Goal: Task Accomplishment & Management: Manage account settings

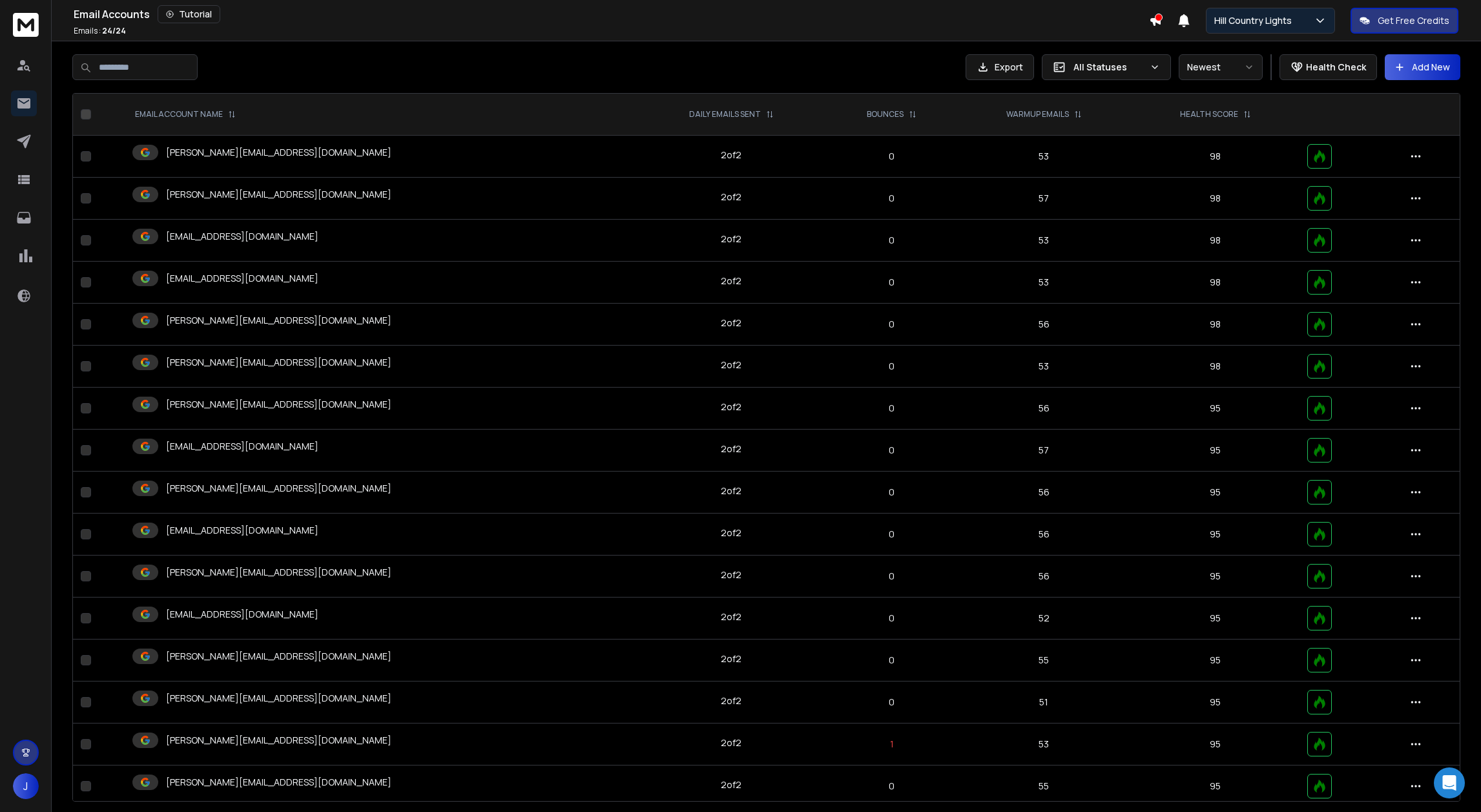
click at [1261, 11] on button "Hill Country Lights" at bounding box center [1270, 21] width 129 height 26
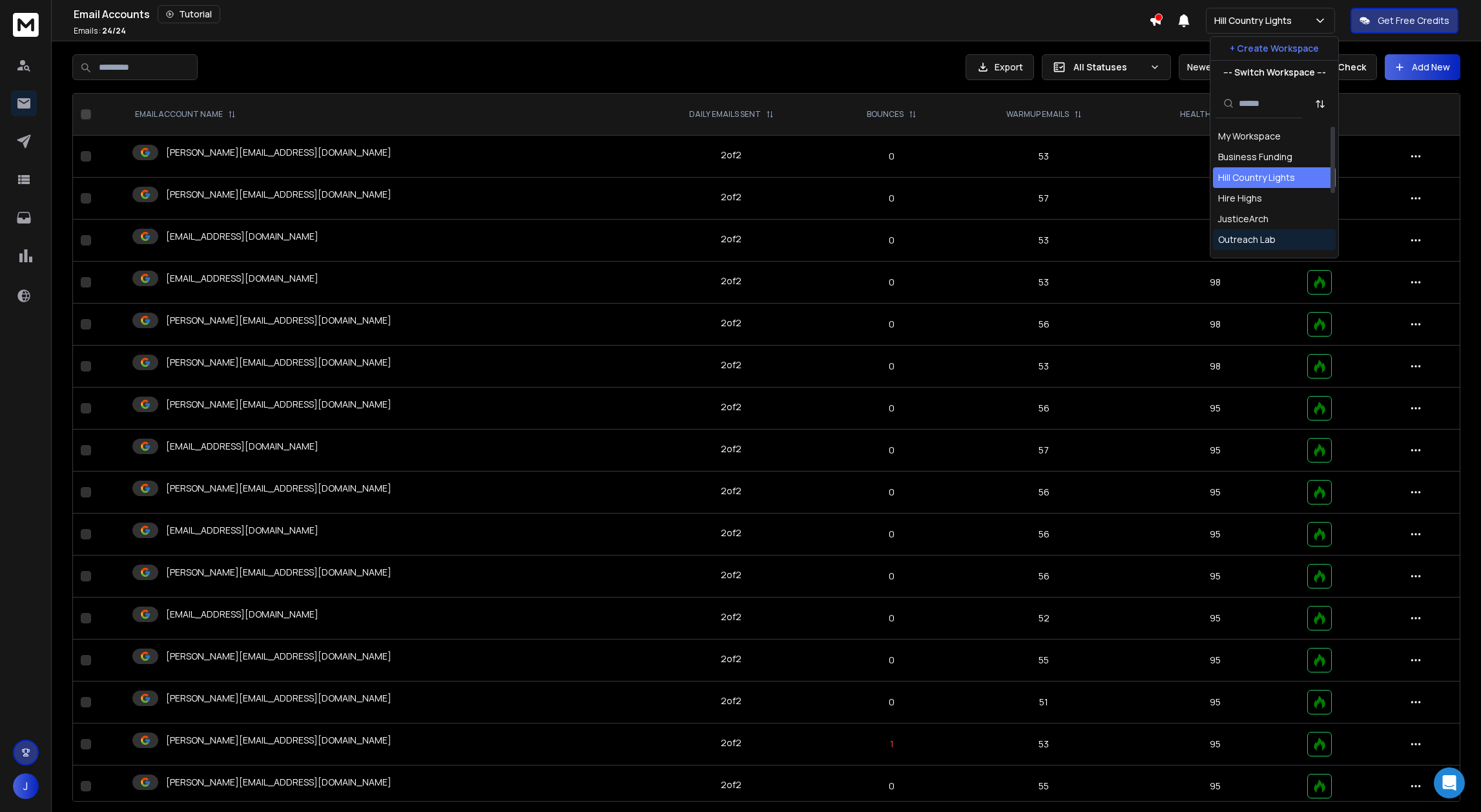
click at [1248, 234] on div "Outreach Lab" at bounding box center [1246, 240] width 57 height 13
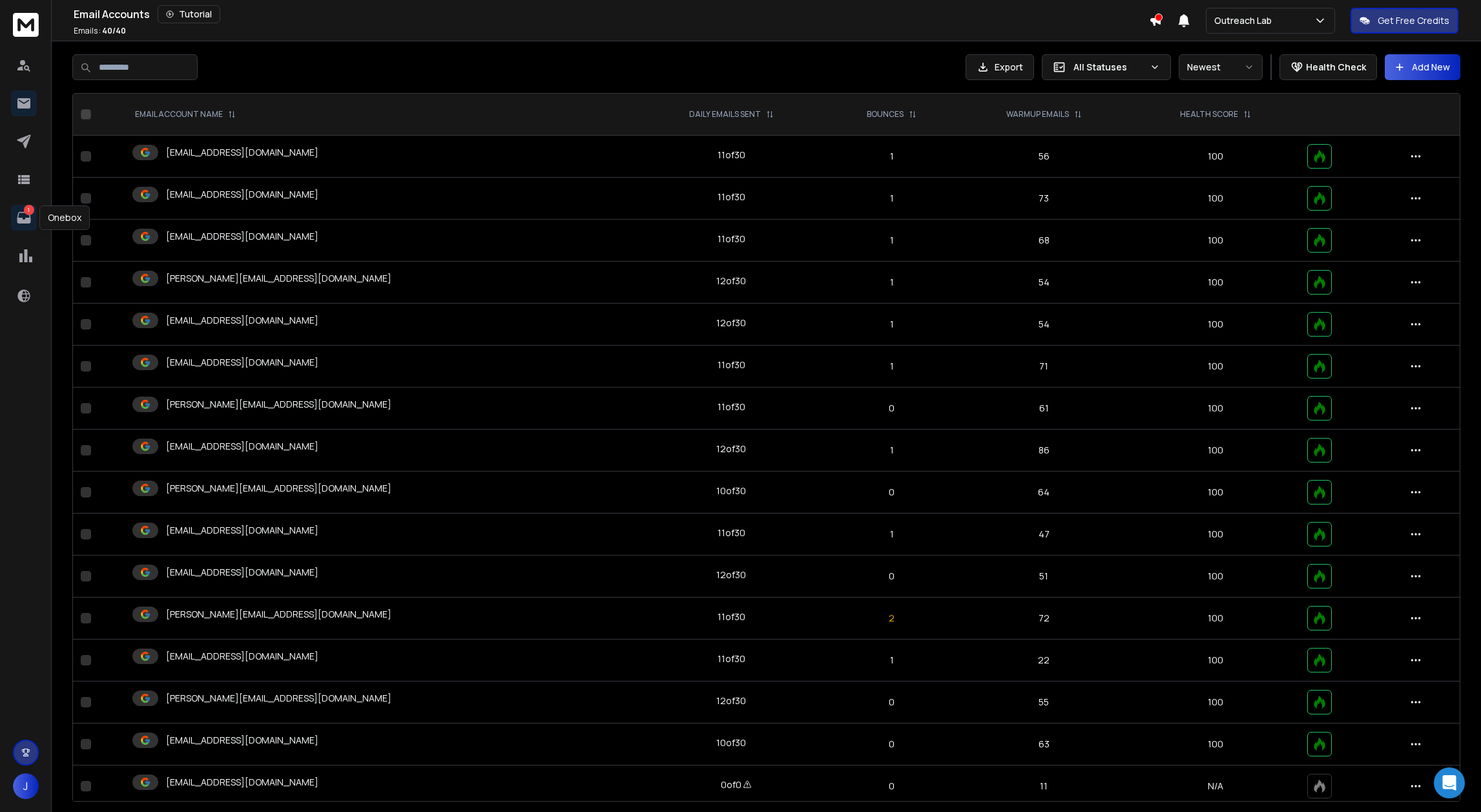
click at [25, 215] on icon at bounding box center [23, 217] width 16 height 16
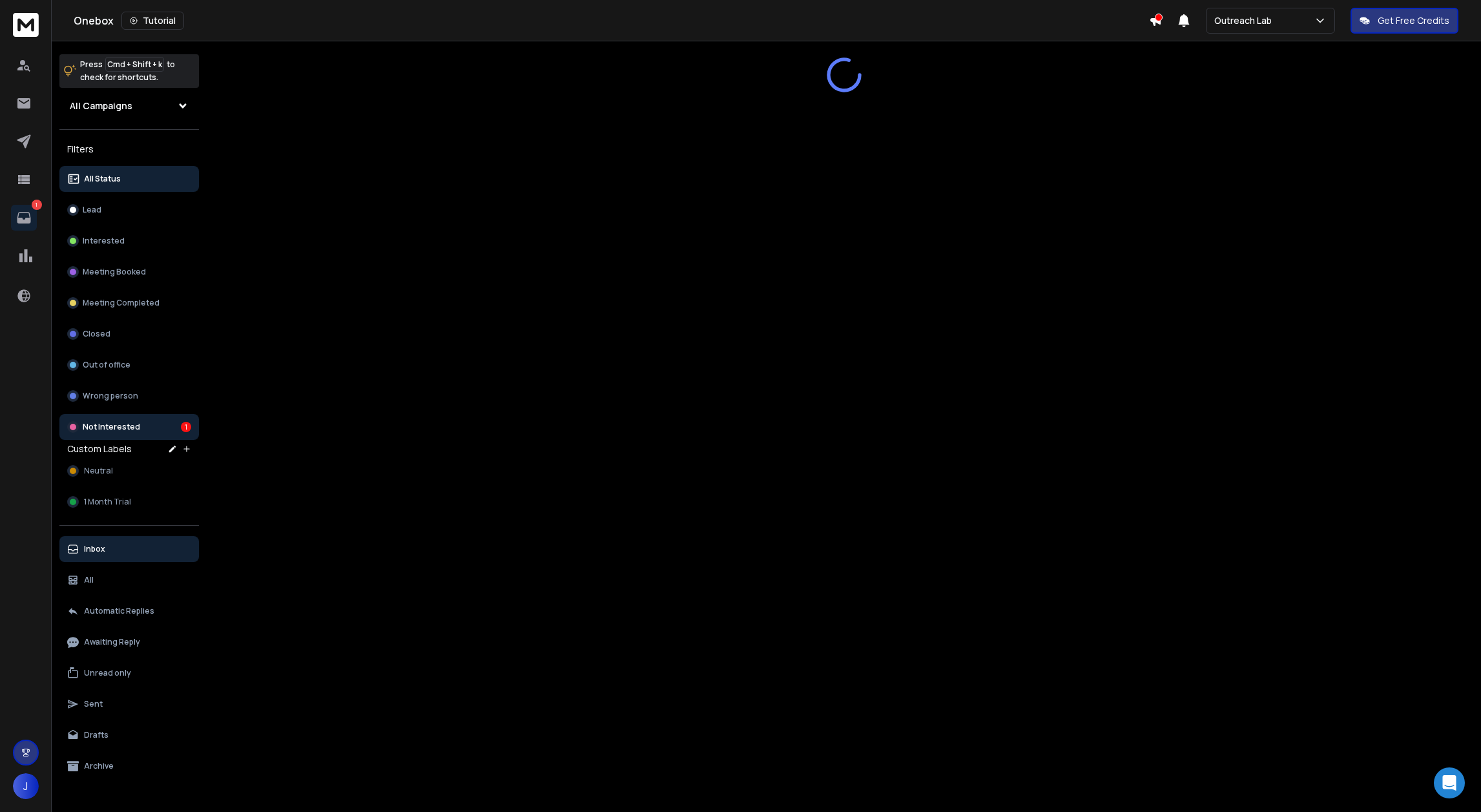
click at [115, 427] on p "Not Interested" at bounding box center [111, 426] width 57 height 10
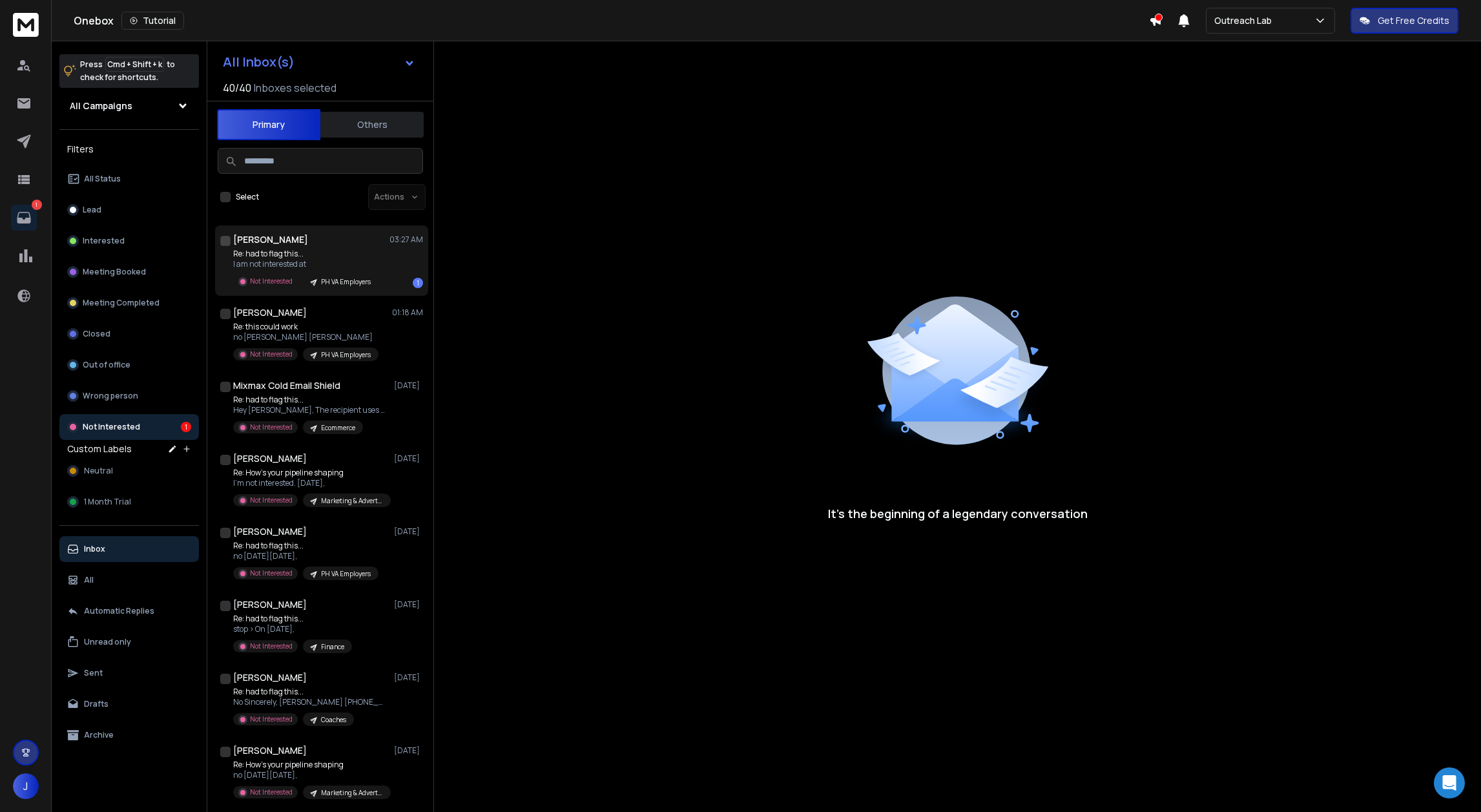
click at [338, 247] on div "Lisa Spencer 03:27 AM Re: had to flag this... I am not interested at Not Intere…" at bounding box center [328, 260] width 190 height 55
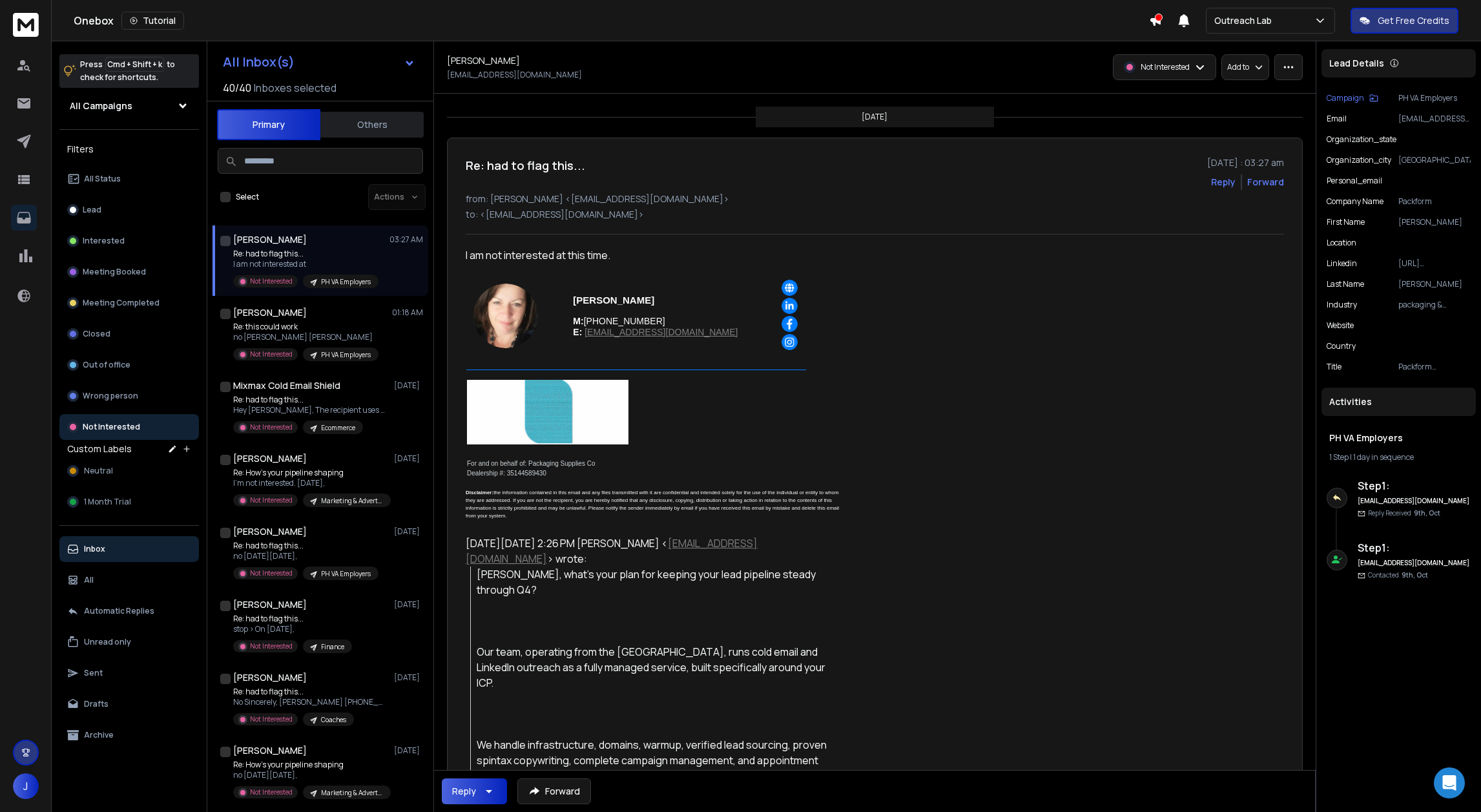
click at [1206, 62] on div "Not Interested" at bounding box center [1164, 67] width 102 height 24
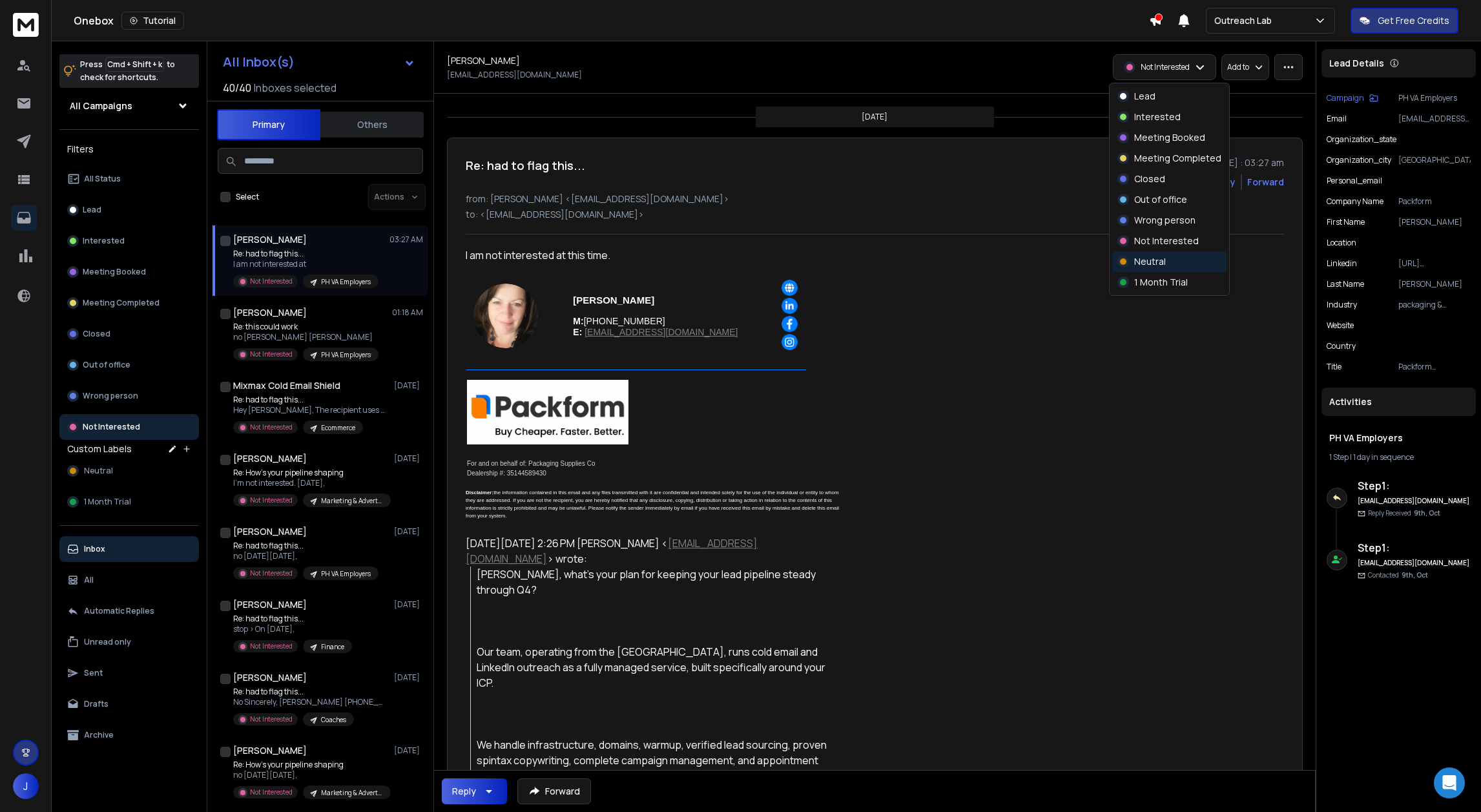
click at [1166, 259] on div "Neutral" at bounding box center [1169, 261] width 114 height 21
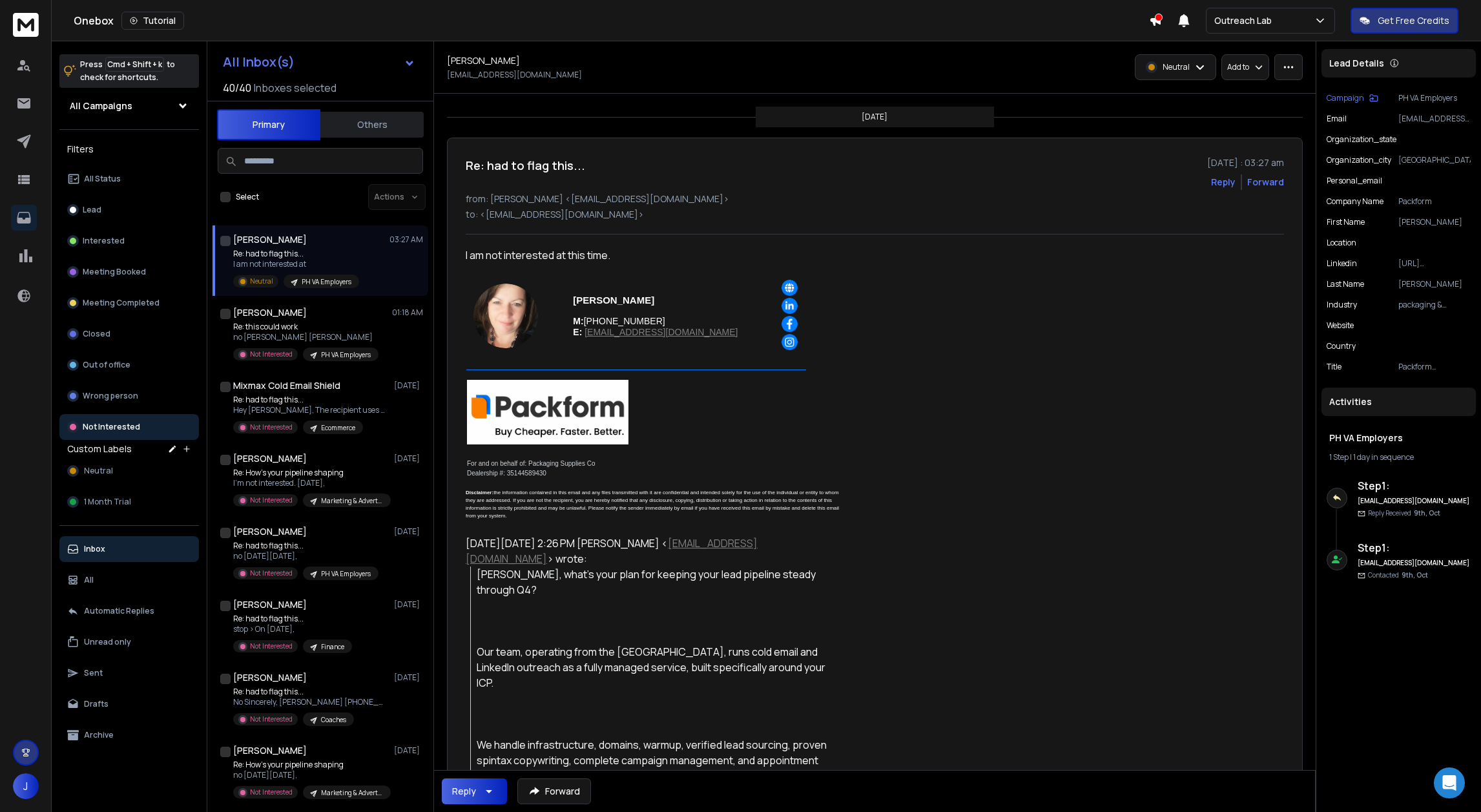
click at [368, 124] on button "Others" at bounding box center [372, 125] width 103 height 28
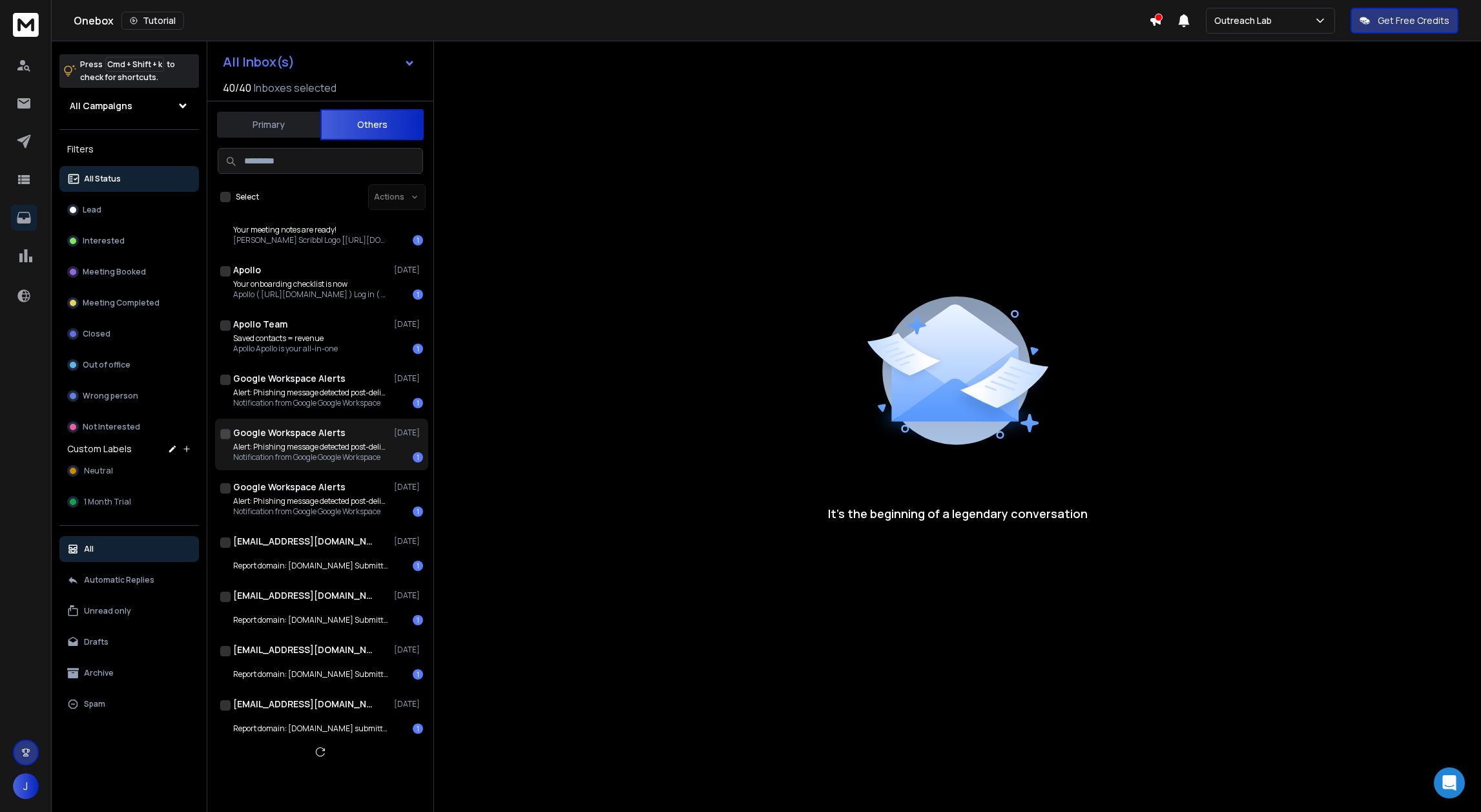
scroll to position [2203, 0]
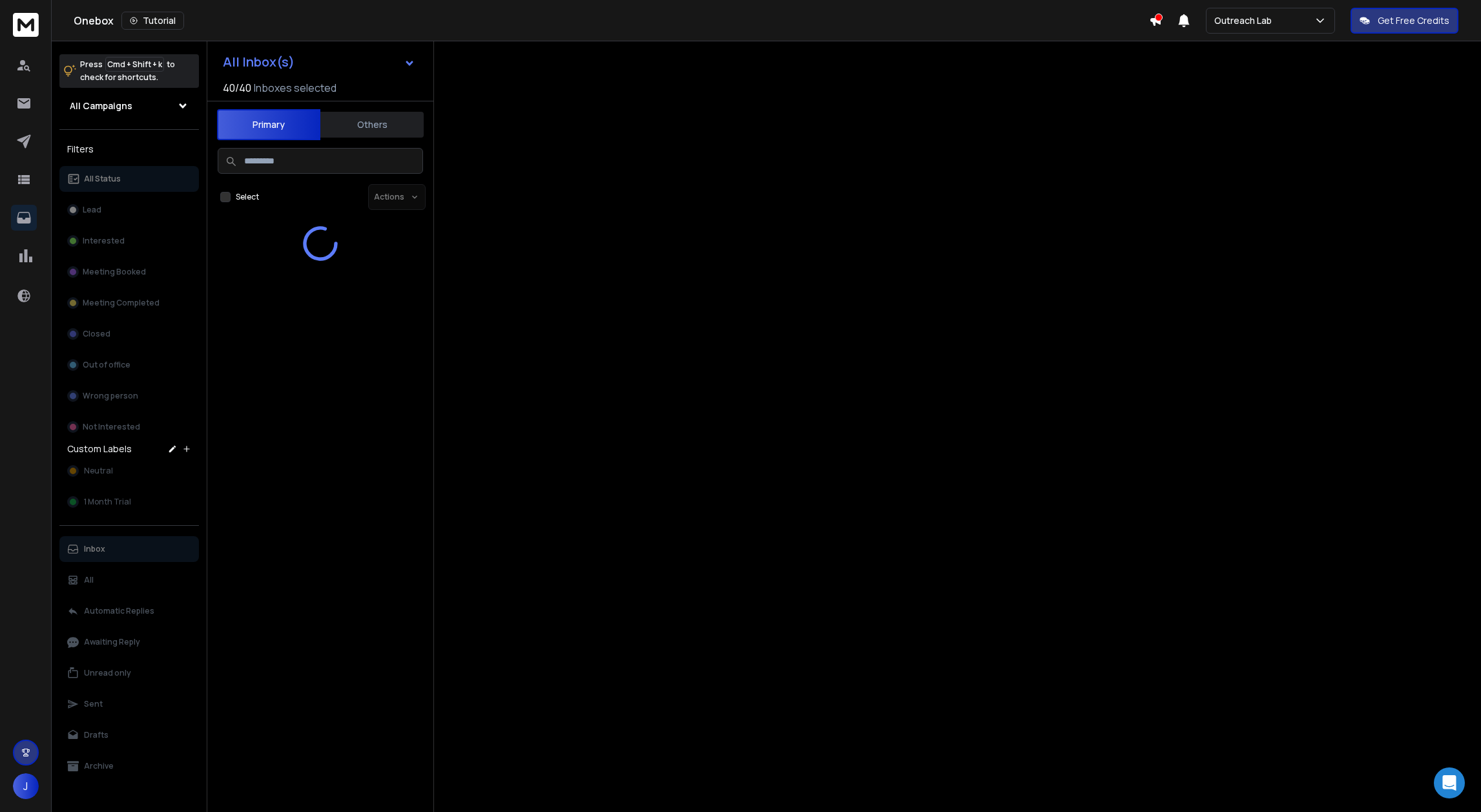
click at [281, 134] on button "Primary" at bounding box center [269, 125] width 103 height 31
click at [386, 131] on button "Others" at bounding box center [372, 125] width 103 height 31
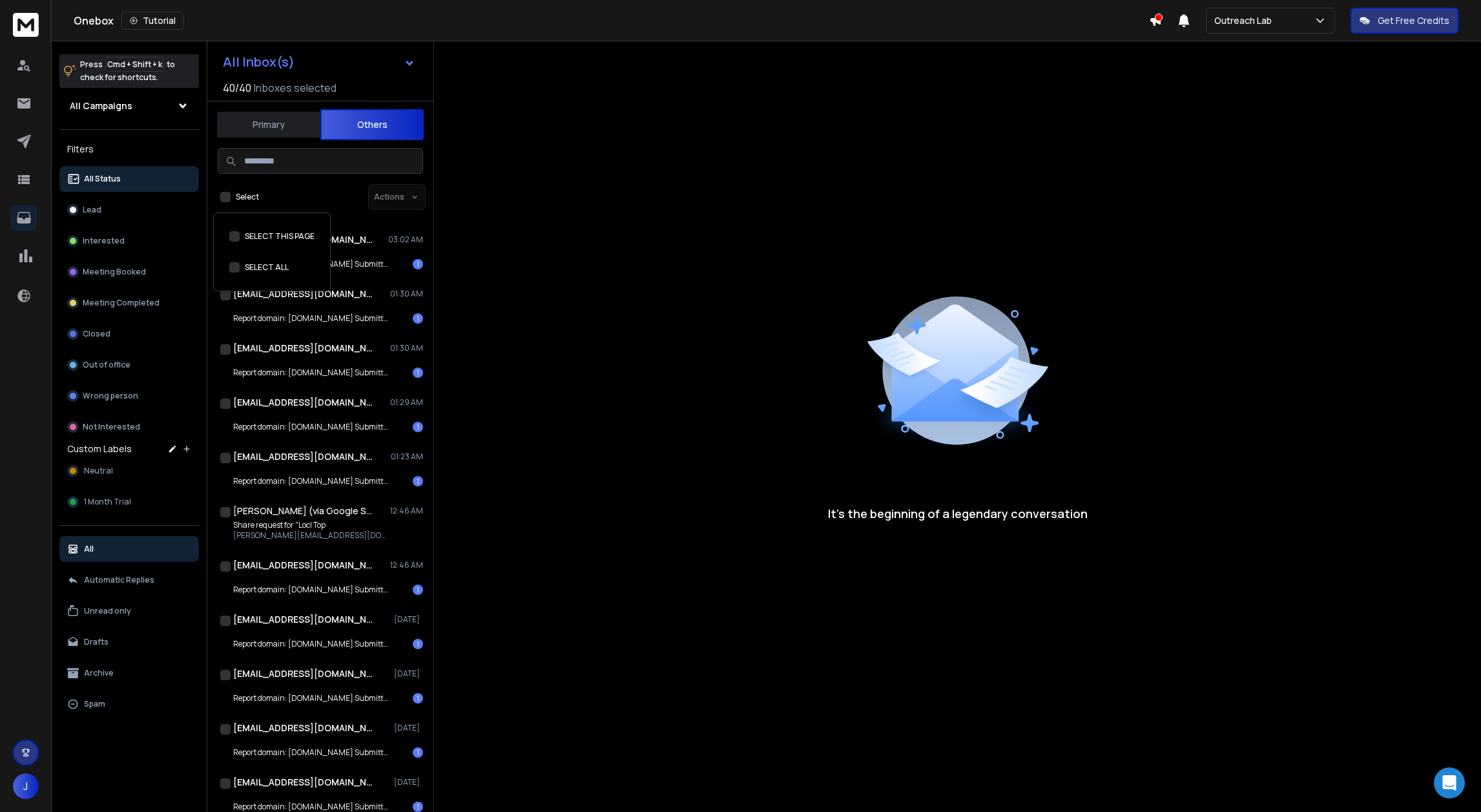
click at [238, 267] on button "SELECT THIS PAGE" at bounding box center [234, 267] width 10 height 10
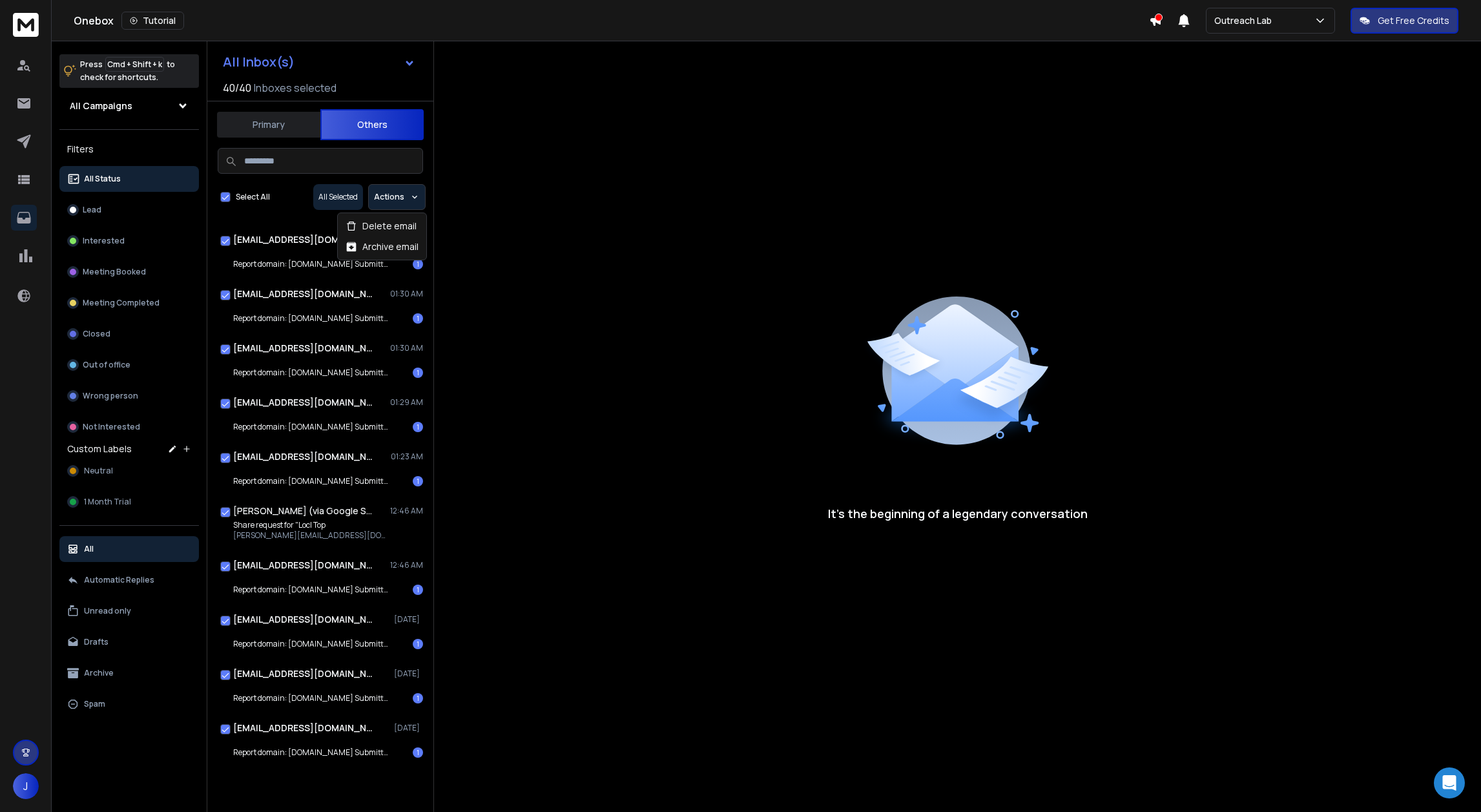
click at [417, 197] on icon "button" at bounding box center [414, 197] width 10 height 10
click at [484, 182] on div "It’s the beginning of a legendary conversation" at bounding box center [957, 386] width 1047 height 689
click at [228, 192] on button "SELECT THIS PAGE" at bounding box center [225, 197] width 10 height 10
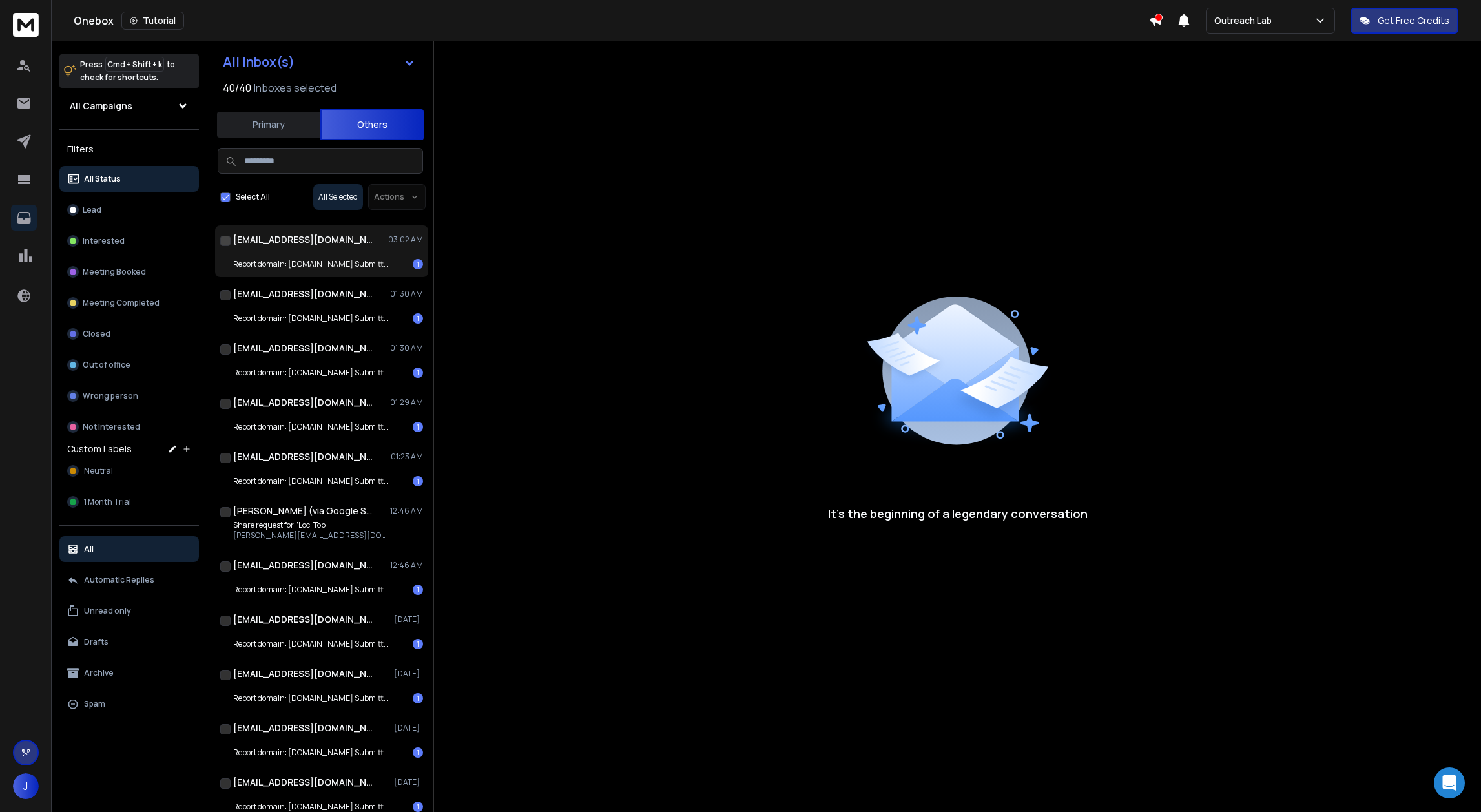
click at [372, 257] on div "Report domain: scaleoutreachlaboratory.info Submitter: mimecast.org 1" at bounding box center [328, 258] width 190 height 21
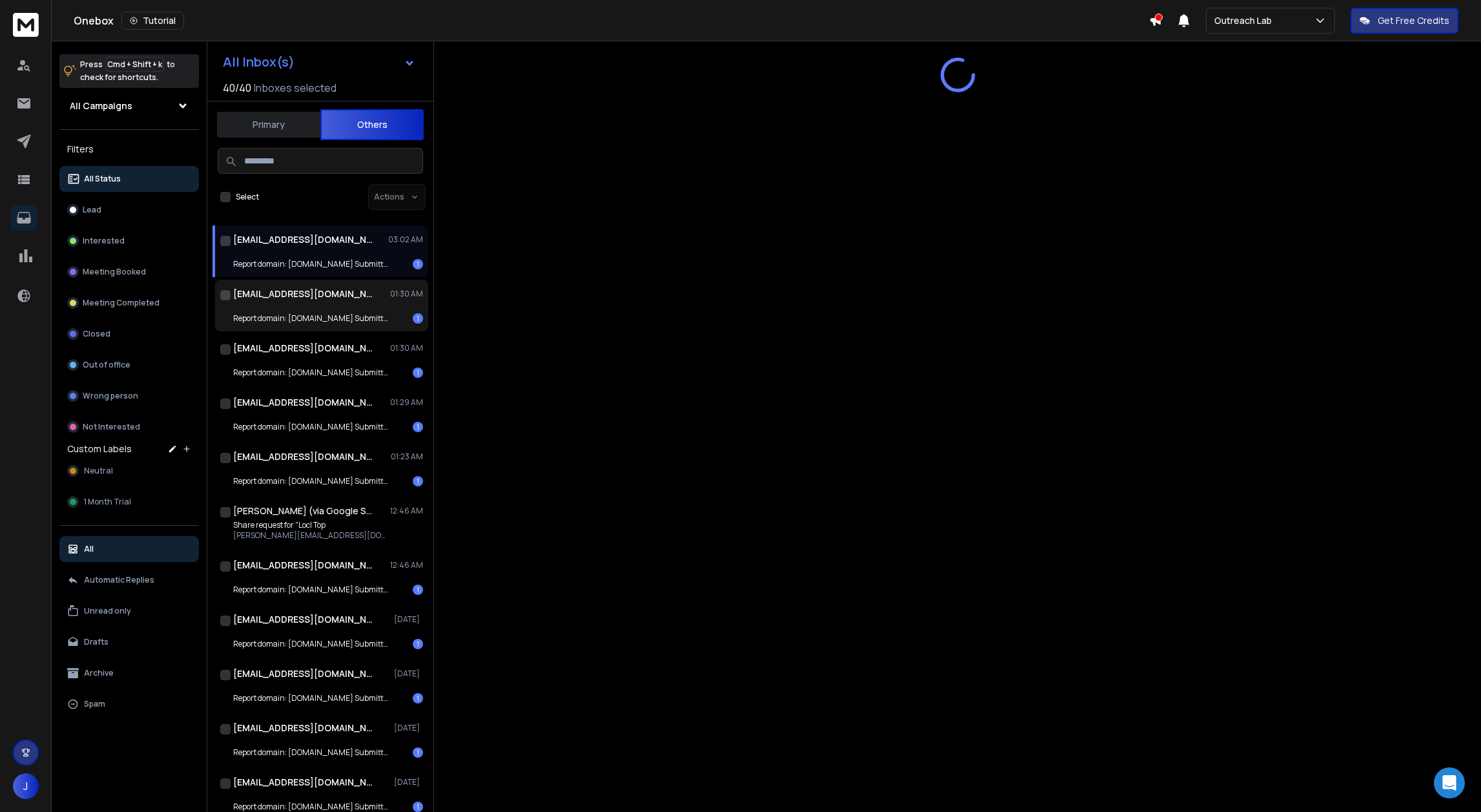
click at [361, 317] on p "Report domain: scaleoutreachlaboratory.info Submitter: mimecast.org" at bounding box center [310, 317] width 155 height 10
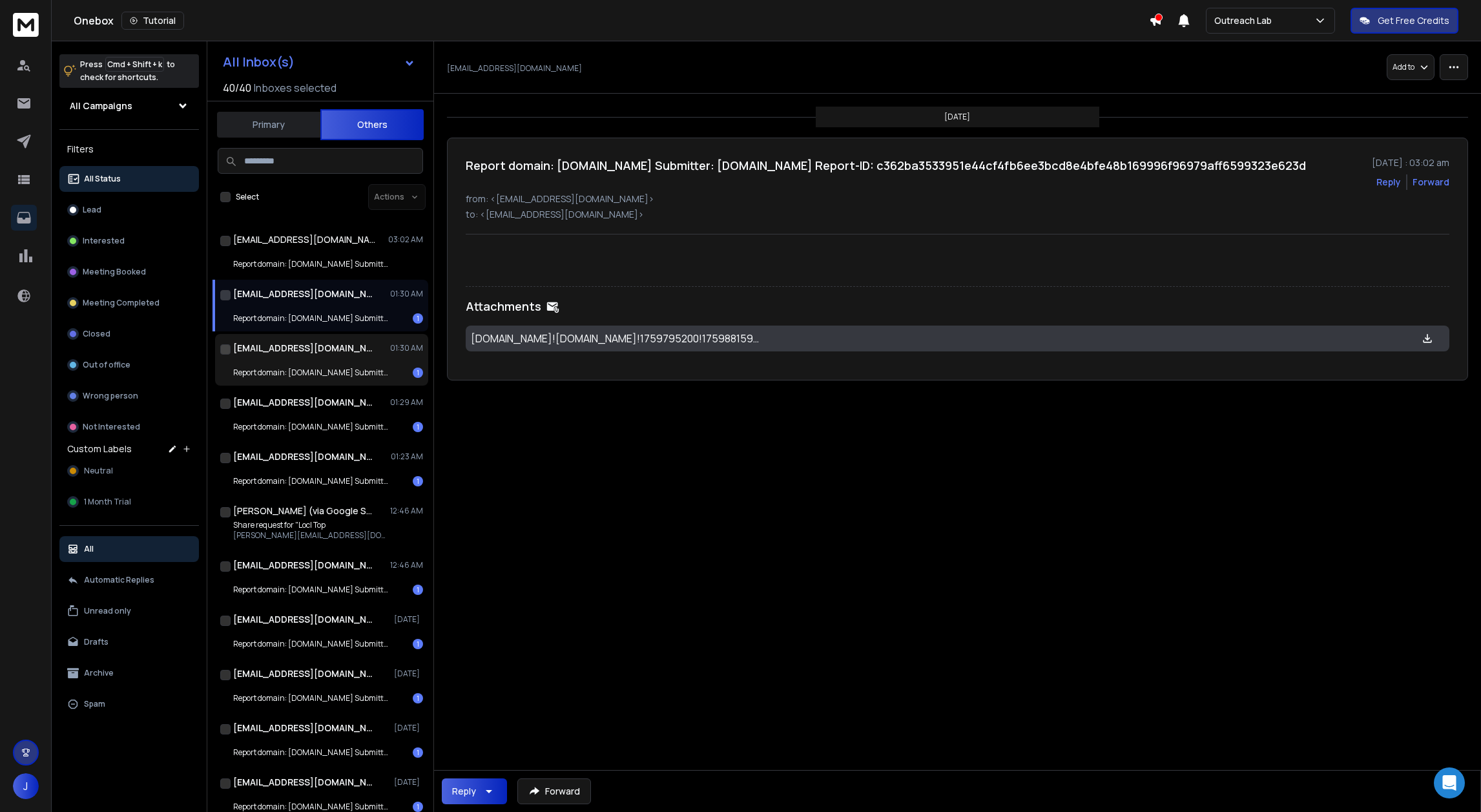
click at [352, 382] on div "no-reply@us-1.mimecastreport.com 01:30 AM Report domain: scaleoutreachstore.co …" at bounding box center [322, 359] width 214 height 52
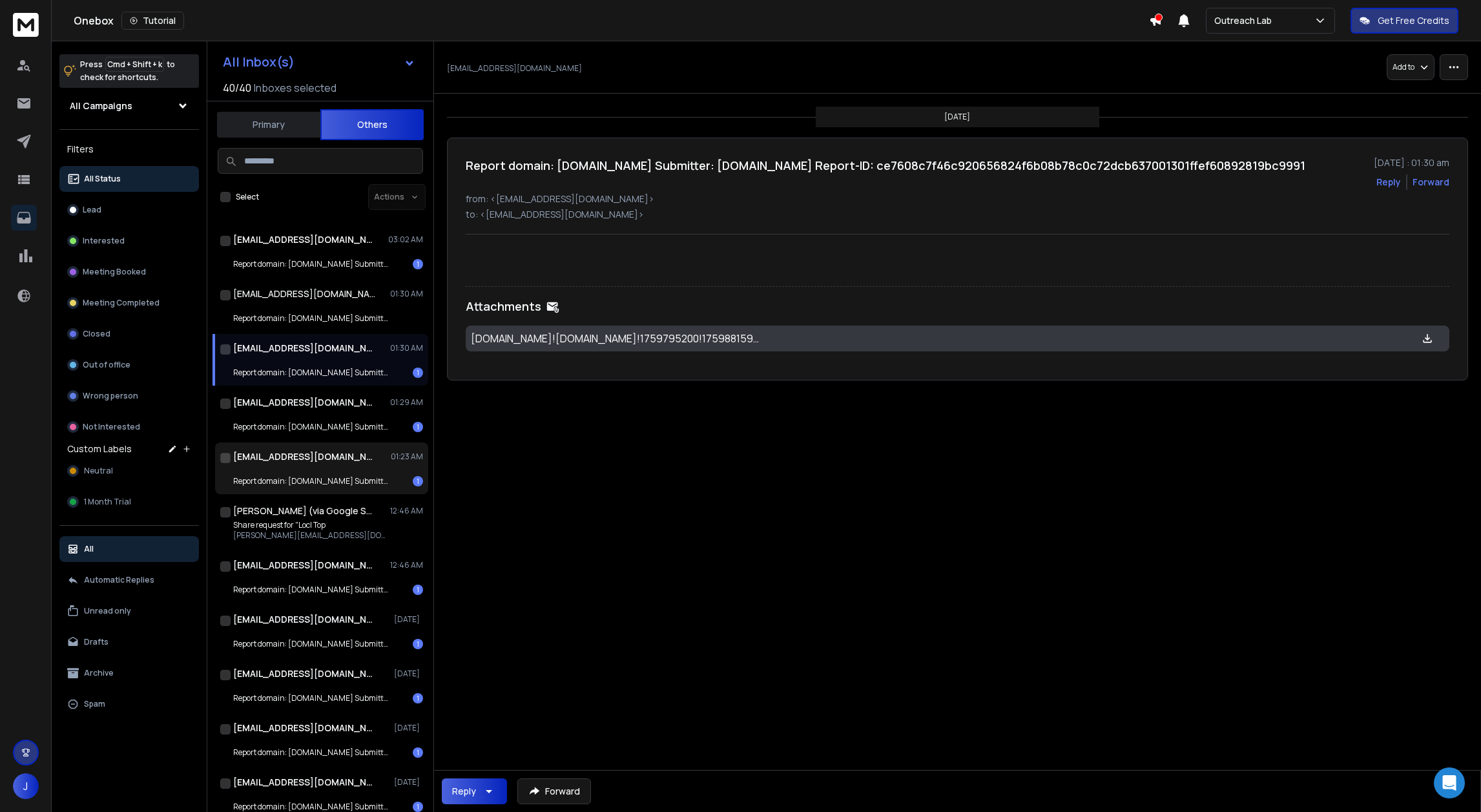
click at [354, 442] on div "no-reply@us-1.mimecastreport.com 01:23 AM Report domain: salesoutreachclub.co S…" at bounding box center [322, 467] width 214 height 52
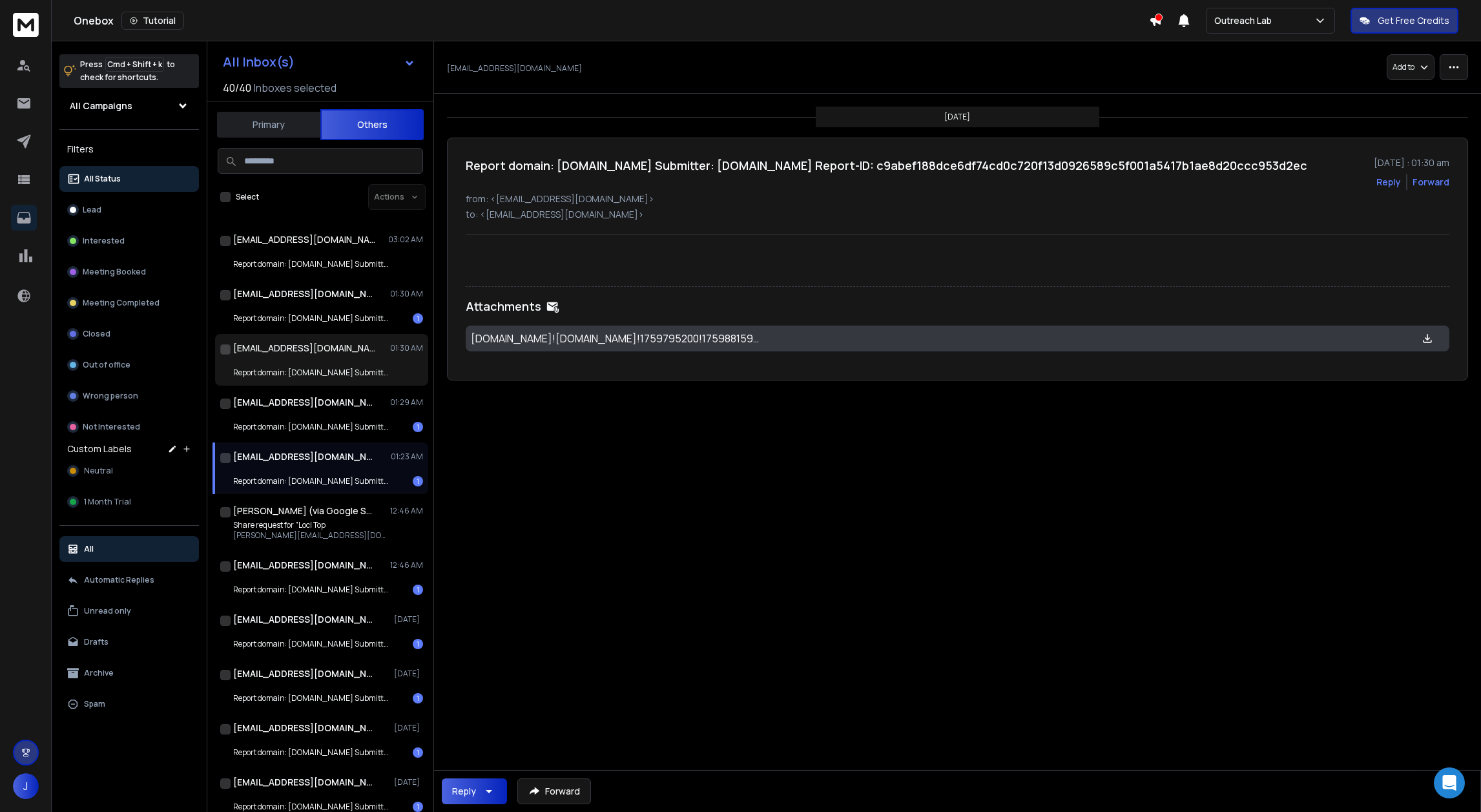
click at [369, 369] on p "Report domain: scaleoutreachstore.co Submitter: mimecast.org" at bounding box center [310, 372] width 155 height 10
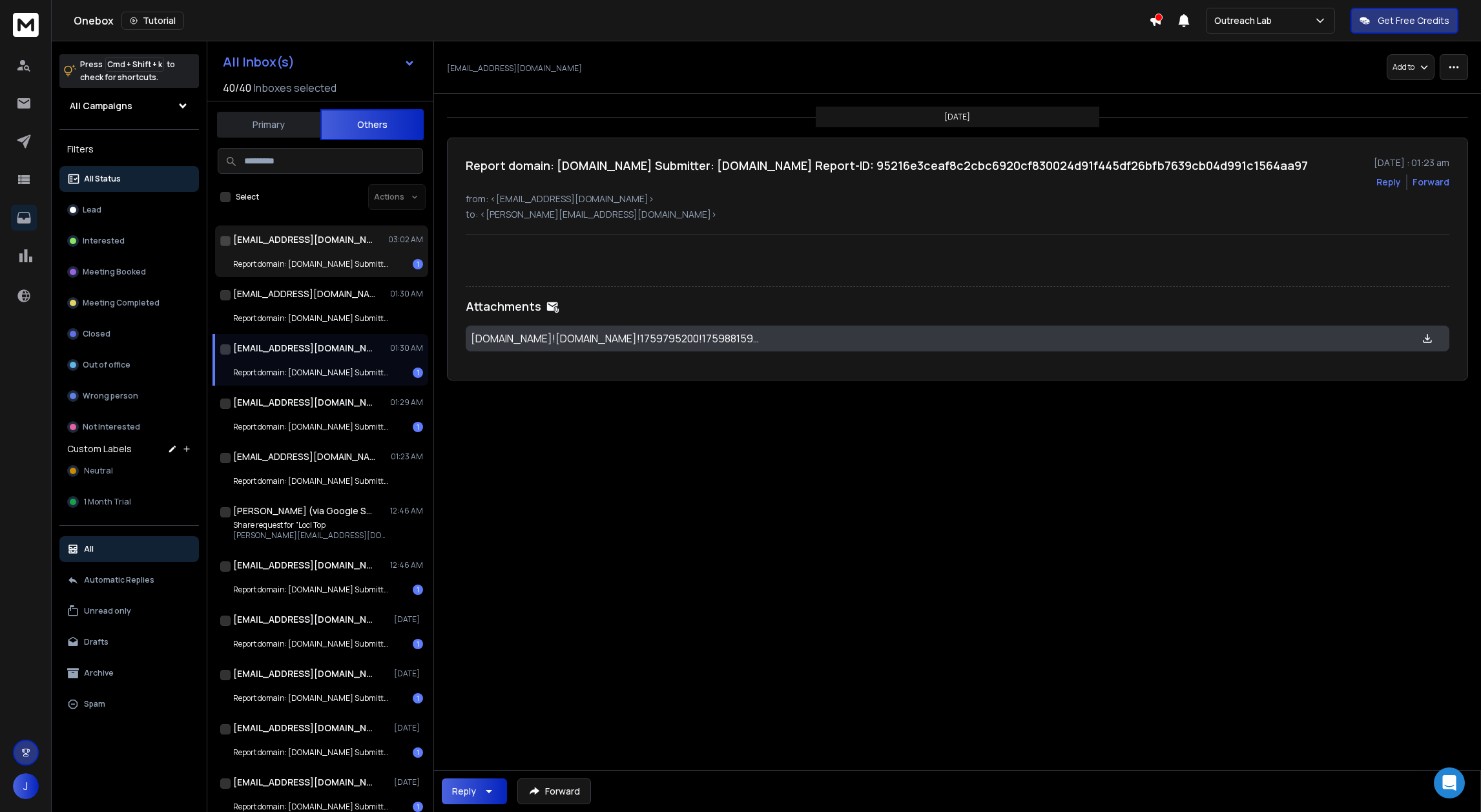
click at [405, 261] on div "Report domain: scaleoutreachlaboratory.info Submitter: mimecast.org 1" at bounding box center [328, 258] width 190 height 21
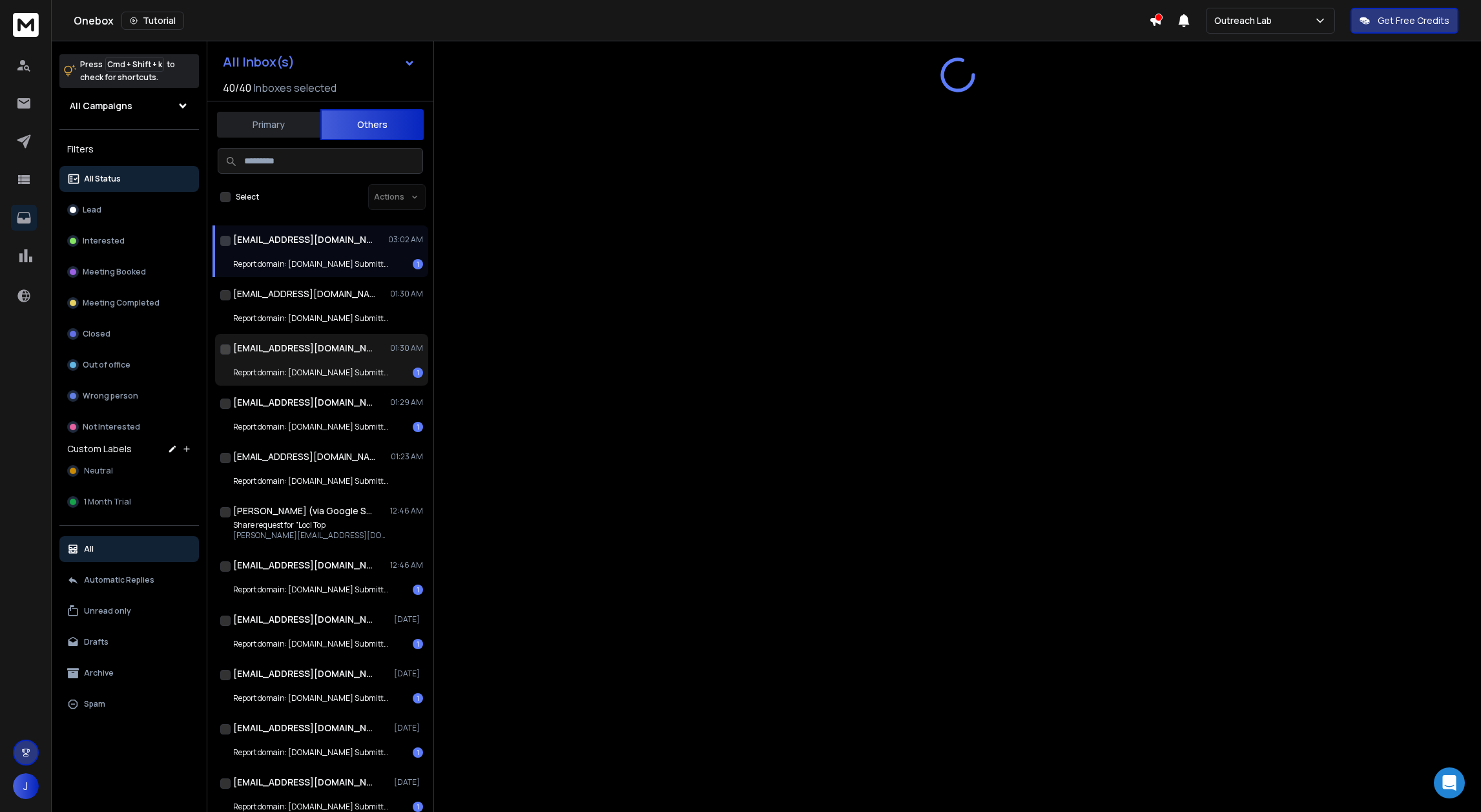
click at [396, 359] on div "Report domain: scaleoutreachstore.co Submitter: mimecast.org 1" at bounding box center [328, 367] width 190 height 21
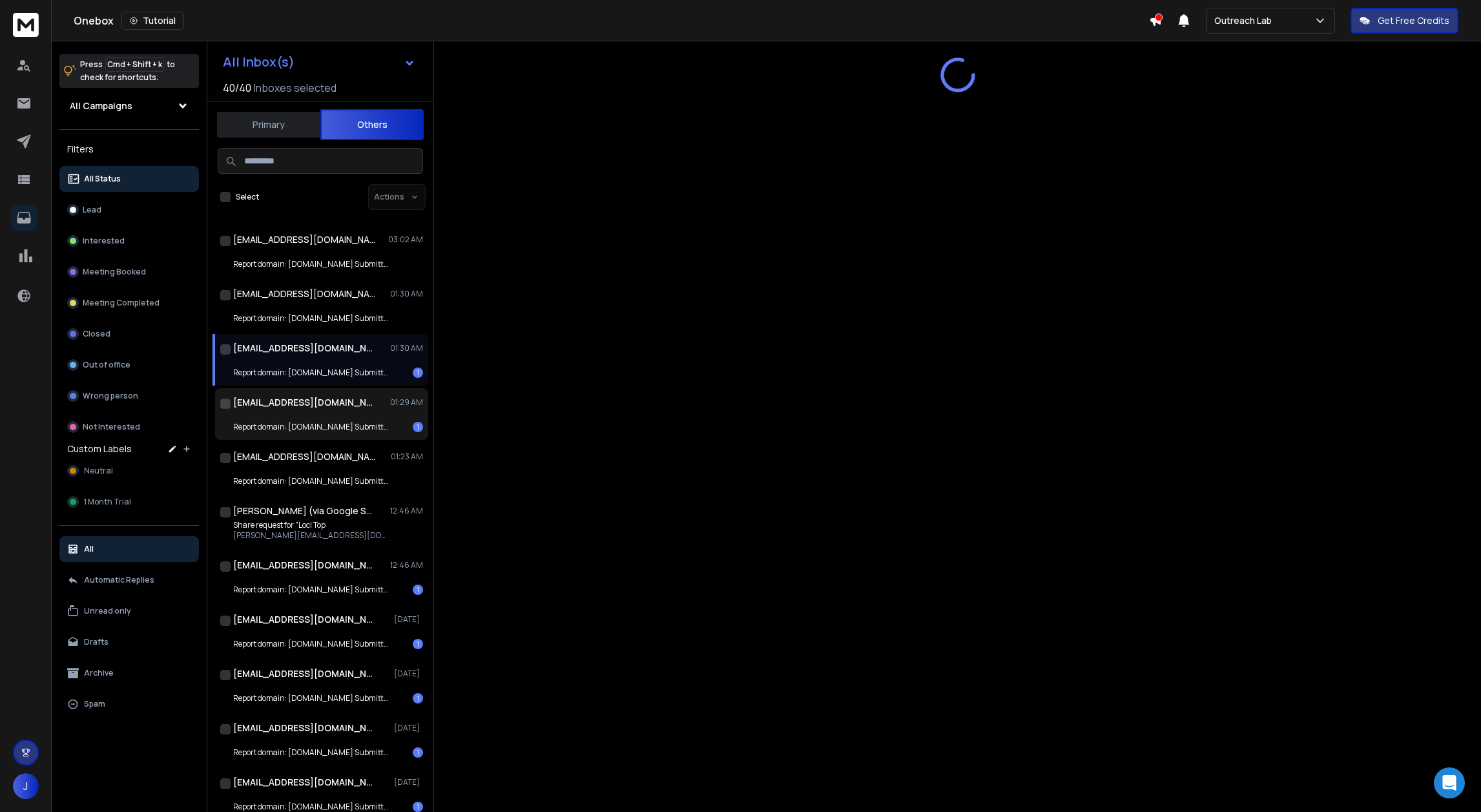
click at [387, 418] on div "Report domain: scalable-outreach.co Submitter: mimecast.org 1" at bounding box center [328, 421] width 190 height 21
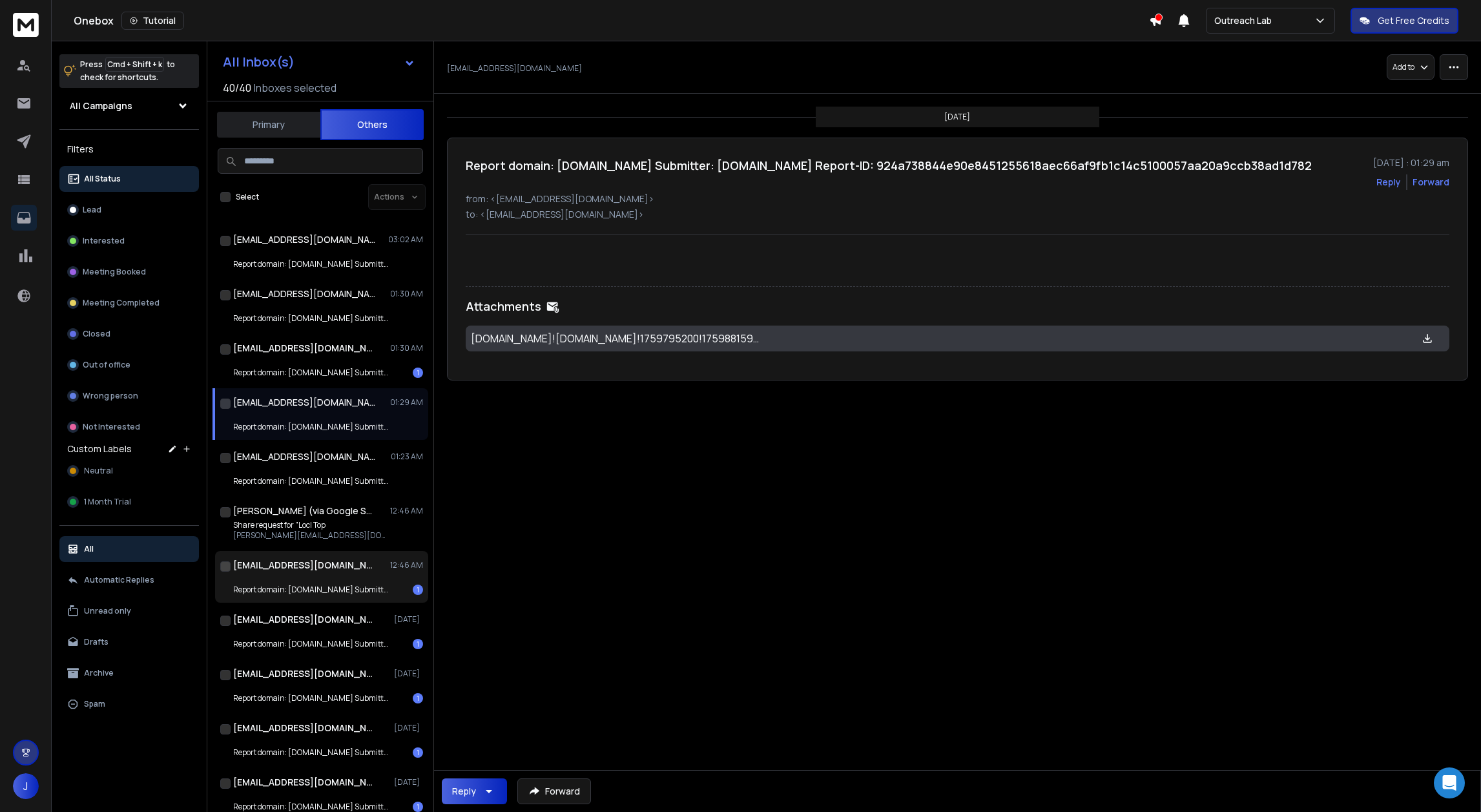
click at [389, 557] on div "no-reply@us-1.mimecastreport.com 12:46 AM Report domain: realscaleemail.co Subm…" at bounding box center [322, 576] width 214 height 52
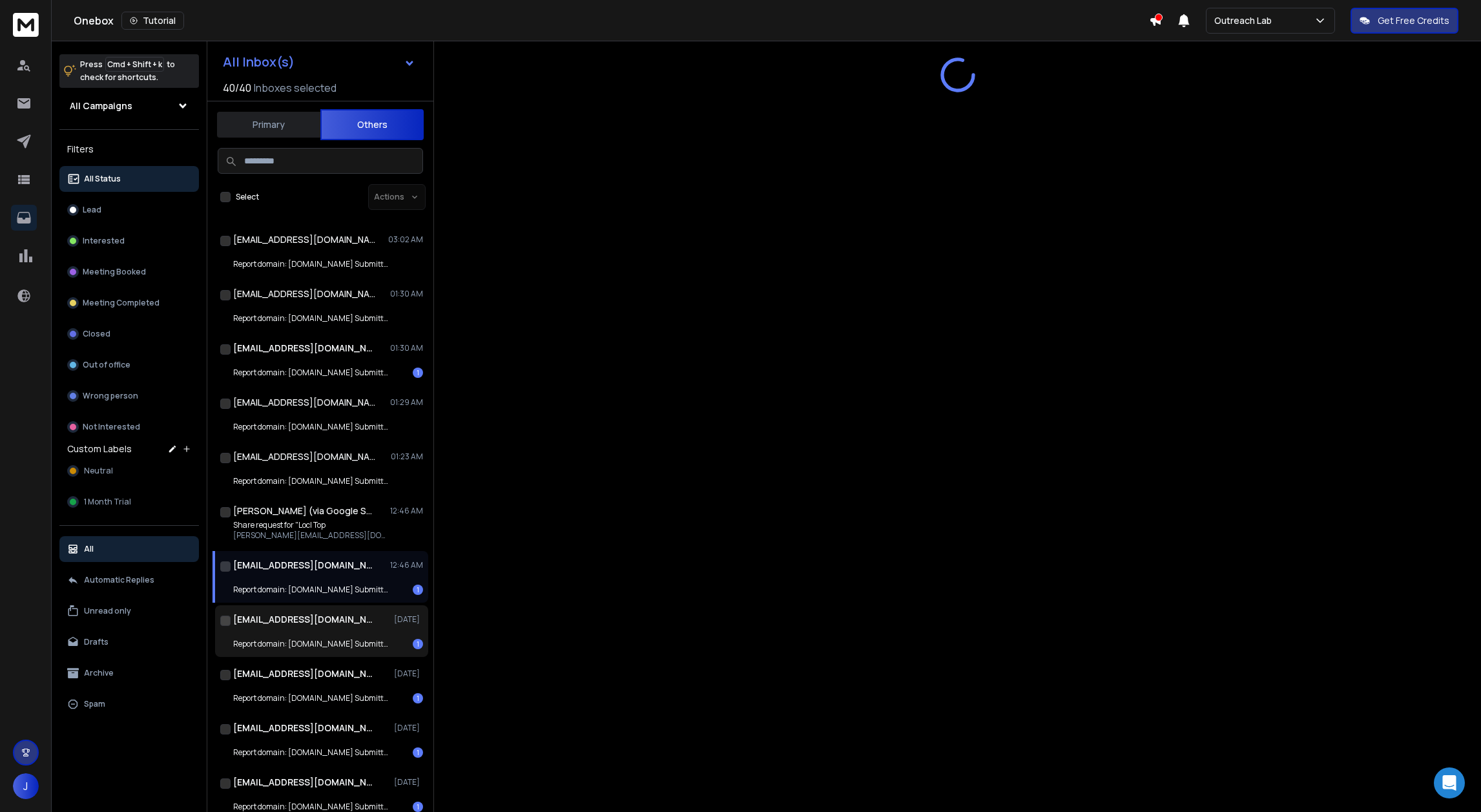
click at [394, 614] on p "[DATE]" at bounding box center [408, 619] width 29 height 10
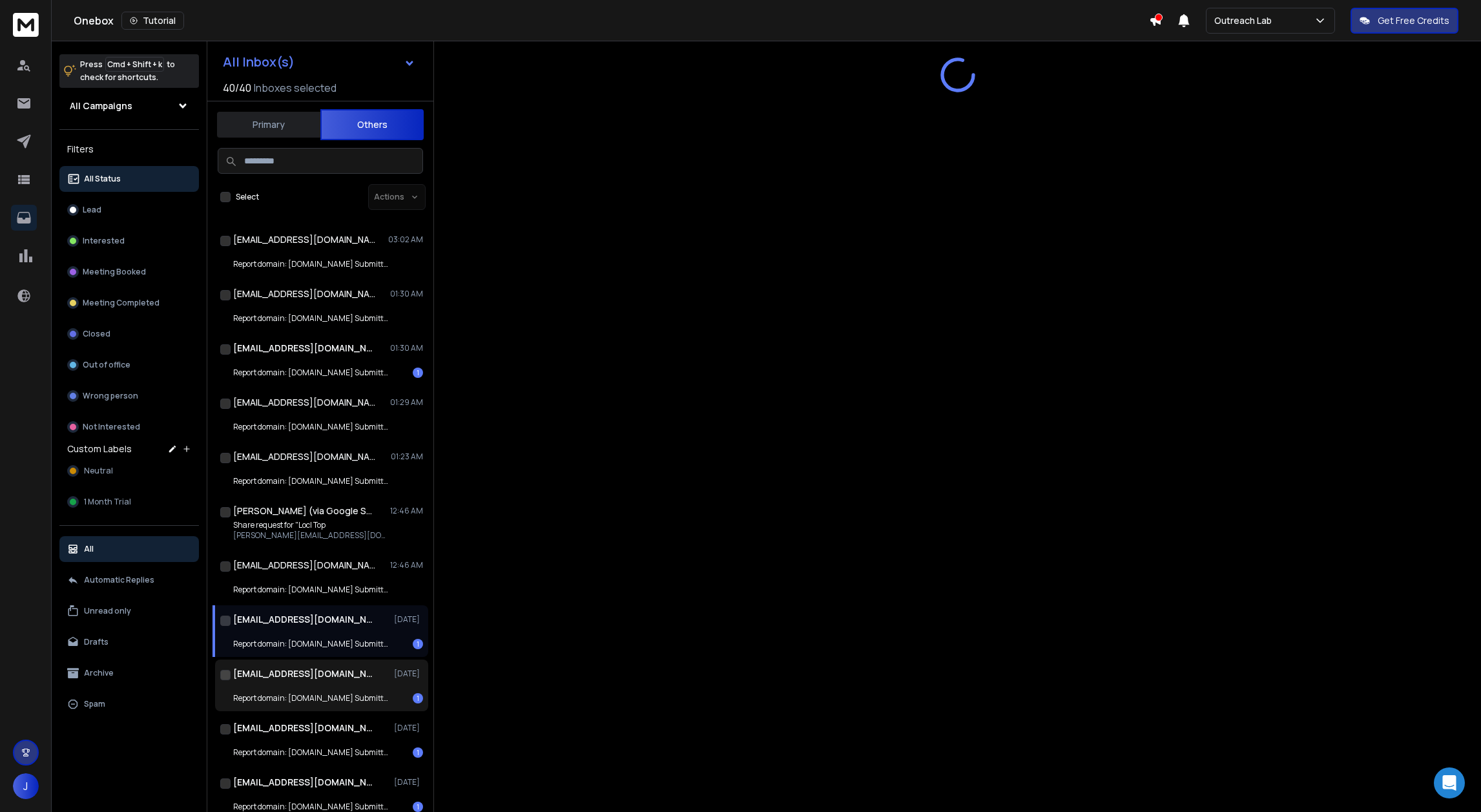
click at [378, 678] on div "no-reply@us-1.mimecastreport.com 08 Oct" at bounding box center [328, 673] width 190 height 13
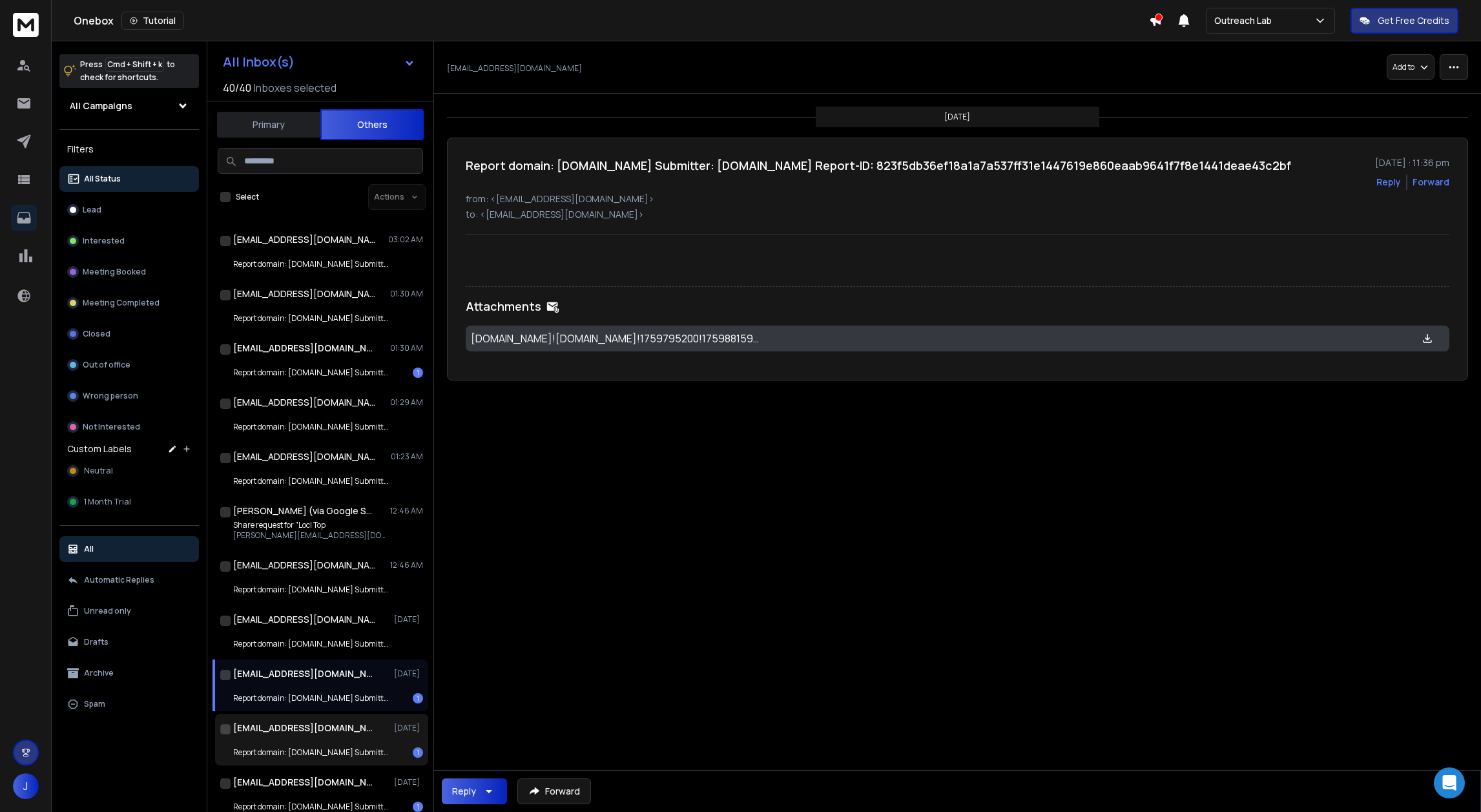
click at [374, 757] on p "Report domain: outreachlyhub.co Submitter: mimecast.org" at bounding box center [310, 752] width 155 height 10
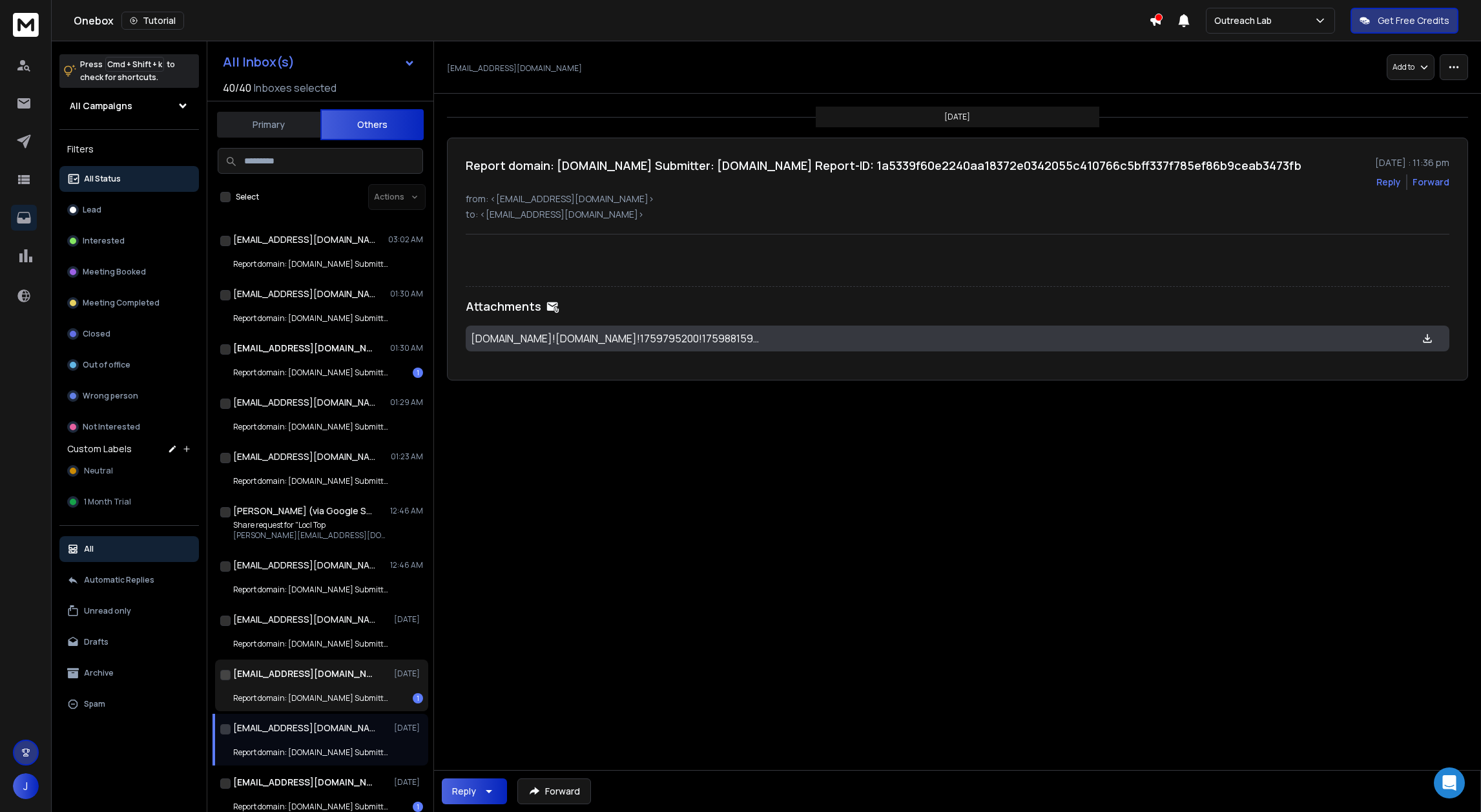
click at [396, 683] on div "Report domain: outreachlaboratory.info Submitter: mimecast.org 1" at bounding box center [328, 693] width 190 height 21
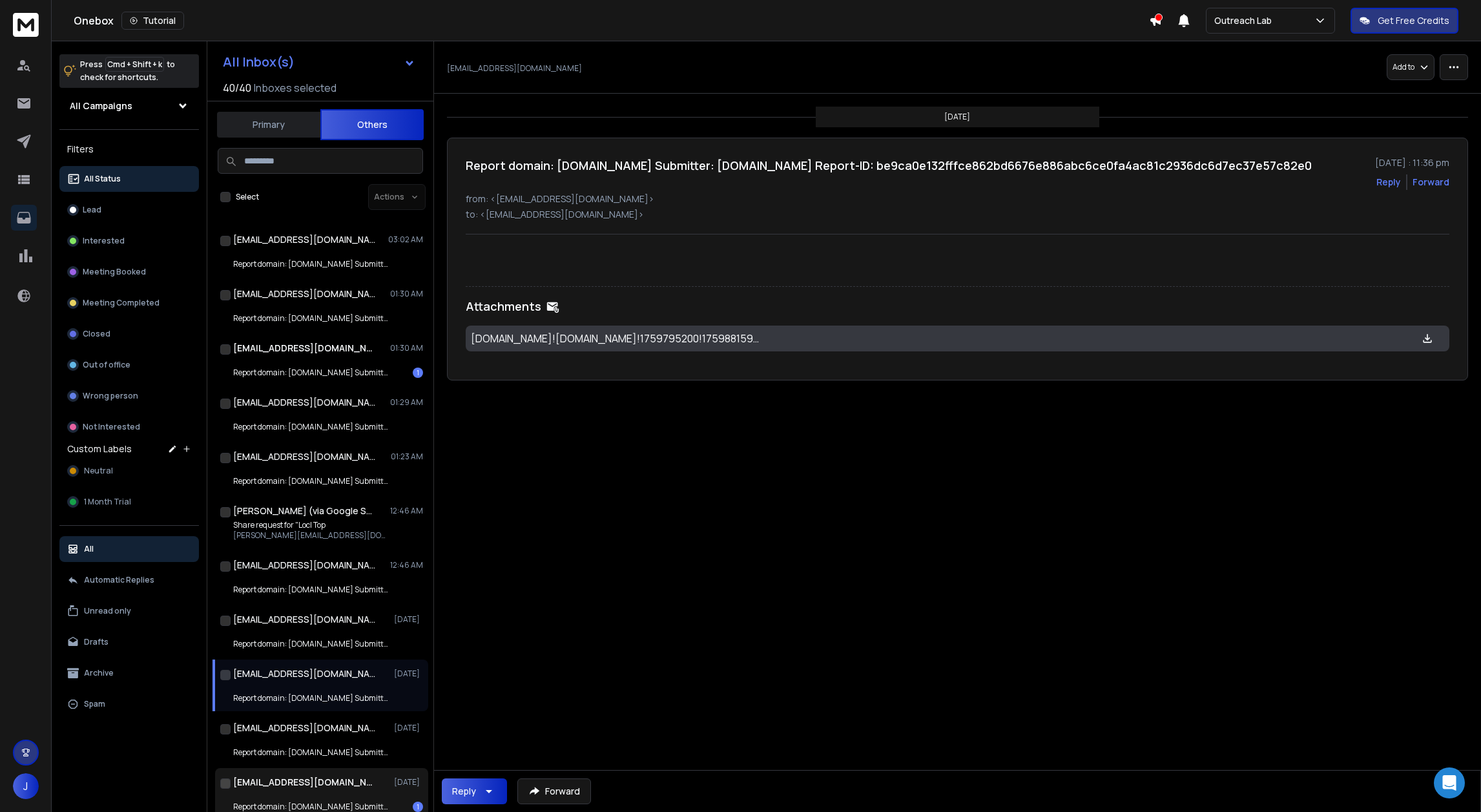
click at [379, 784] on div "no-reply@us-1.mimecastreport.com 08 Oct" at bounding box center [328, 782] width 190 height 13
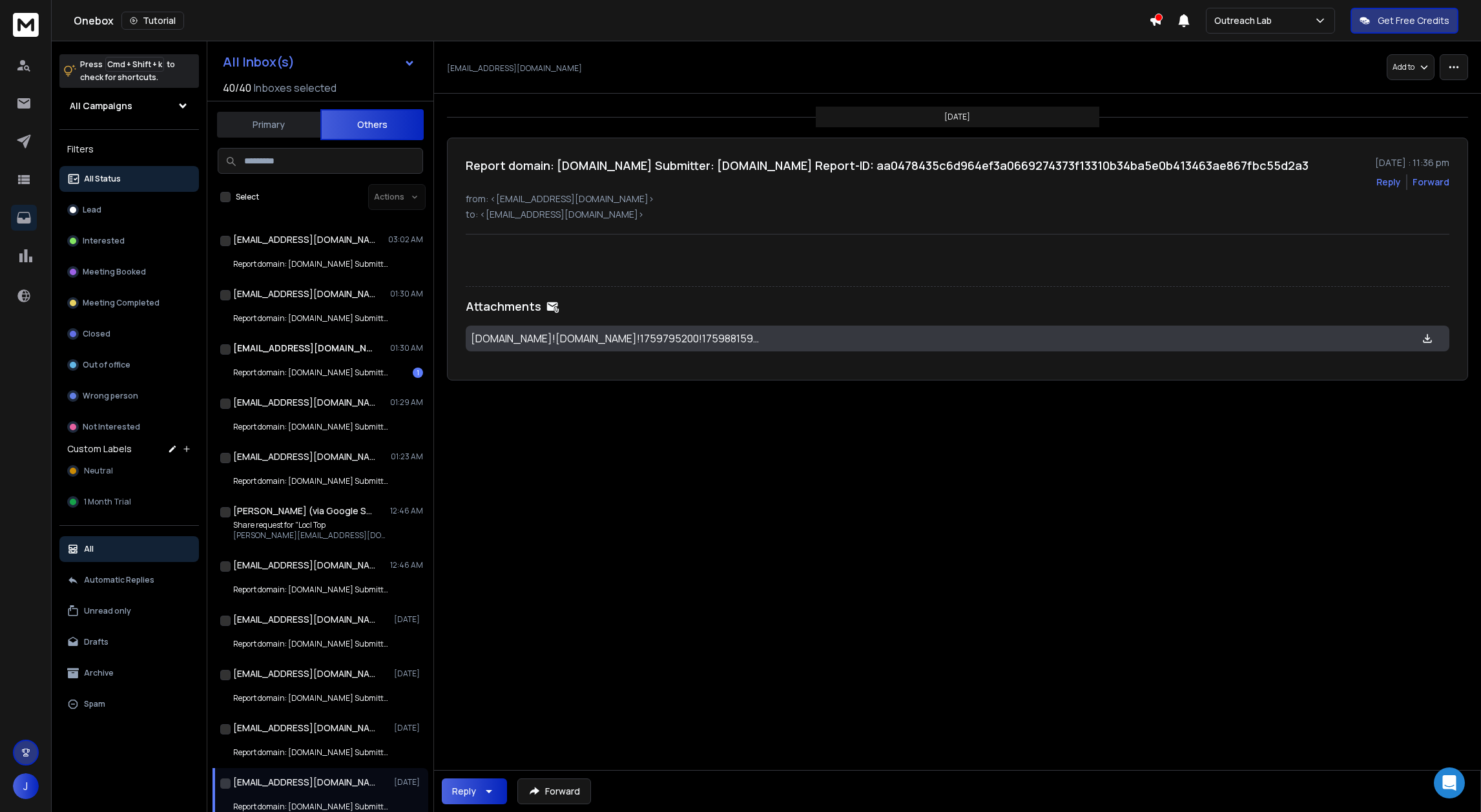
click at [286, 116] on button "Primary" at bounding box center [269, 125] width 103 height 28
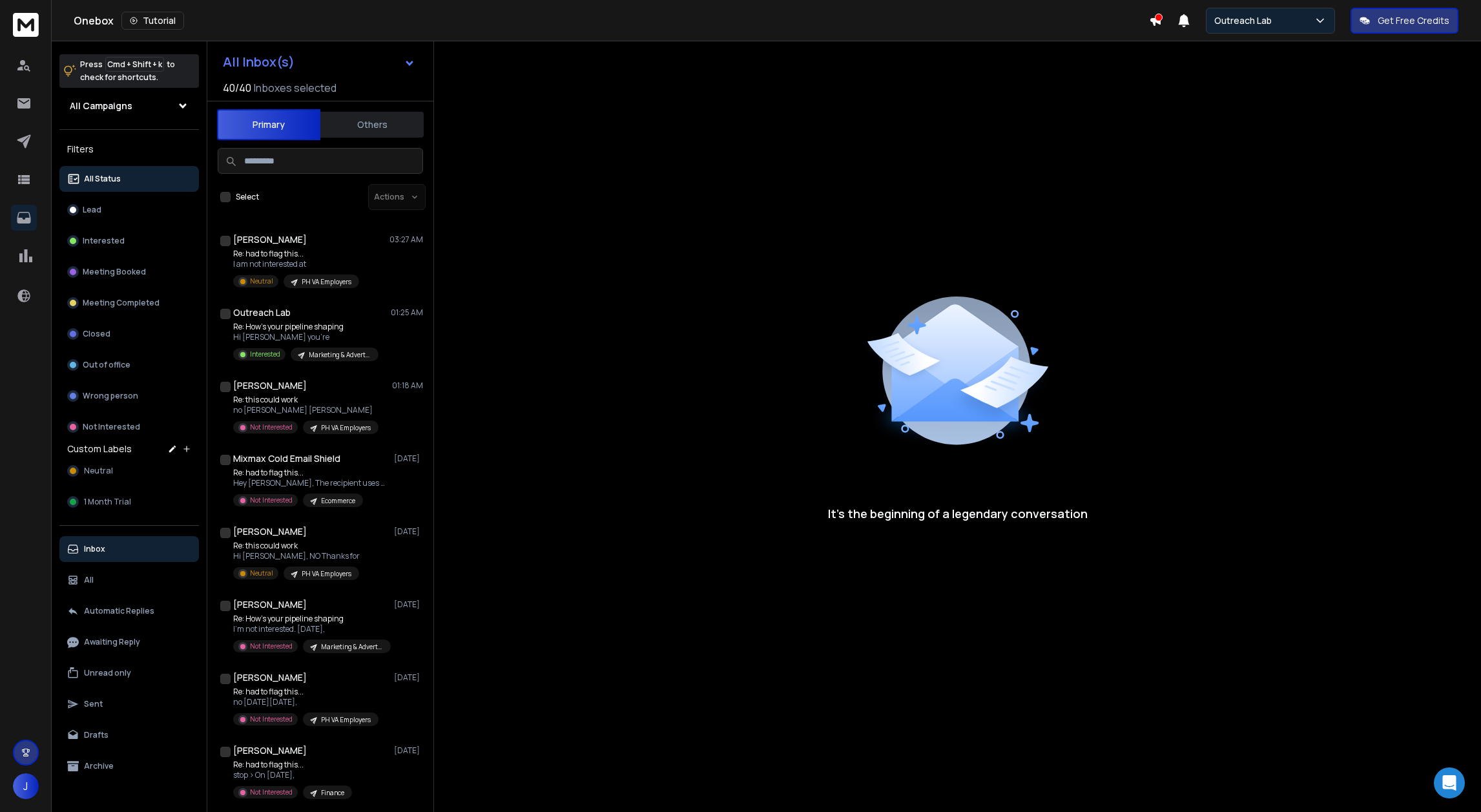
click at [1289, 20] on div "Outreach Lab" at bounding box center [1270, 21] width 112 height 13
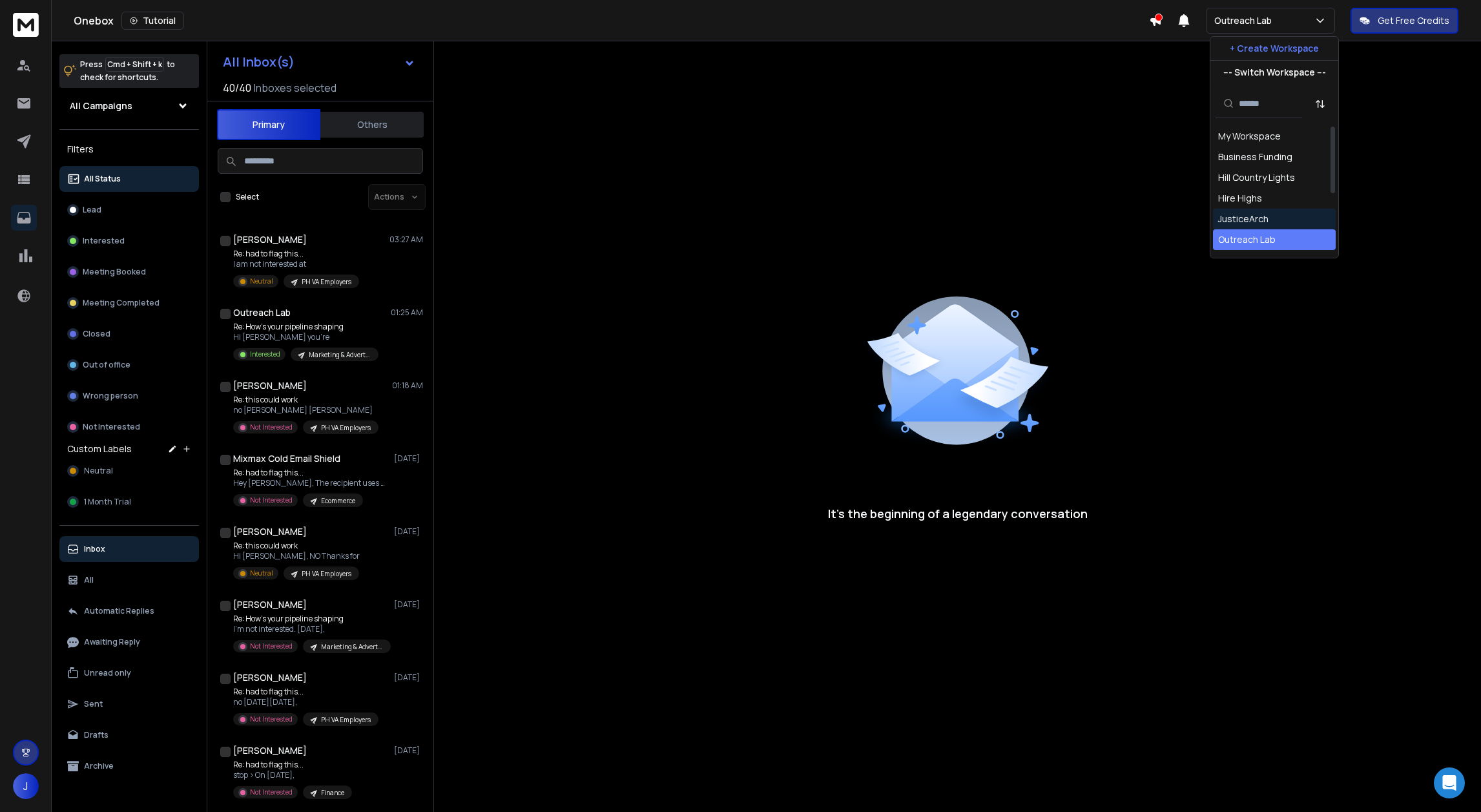
click at [1255, 210] on div "JusticeArch" at bounding box center [1274, 219] width 123 height 21
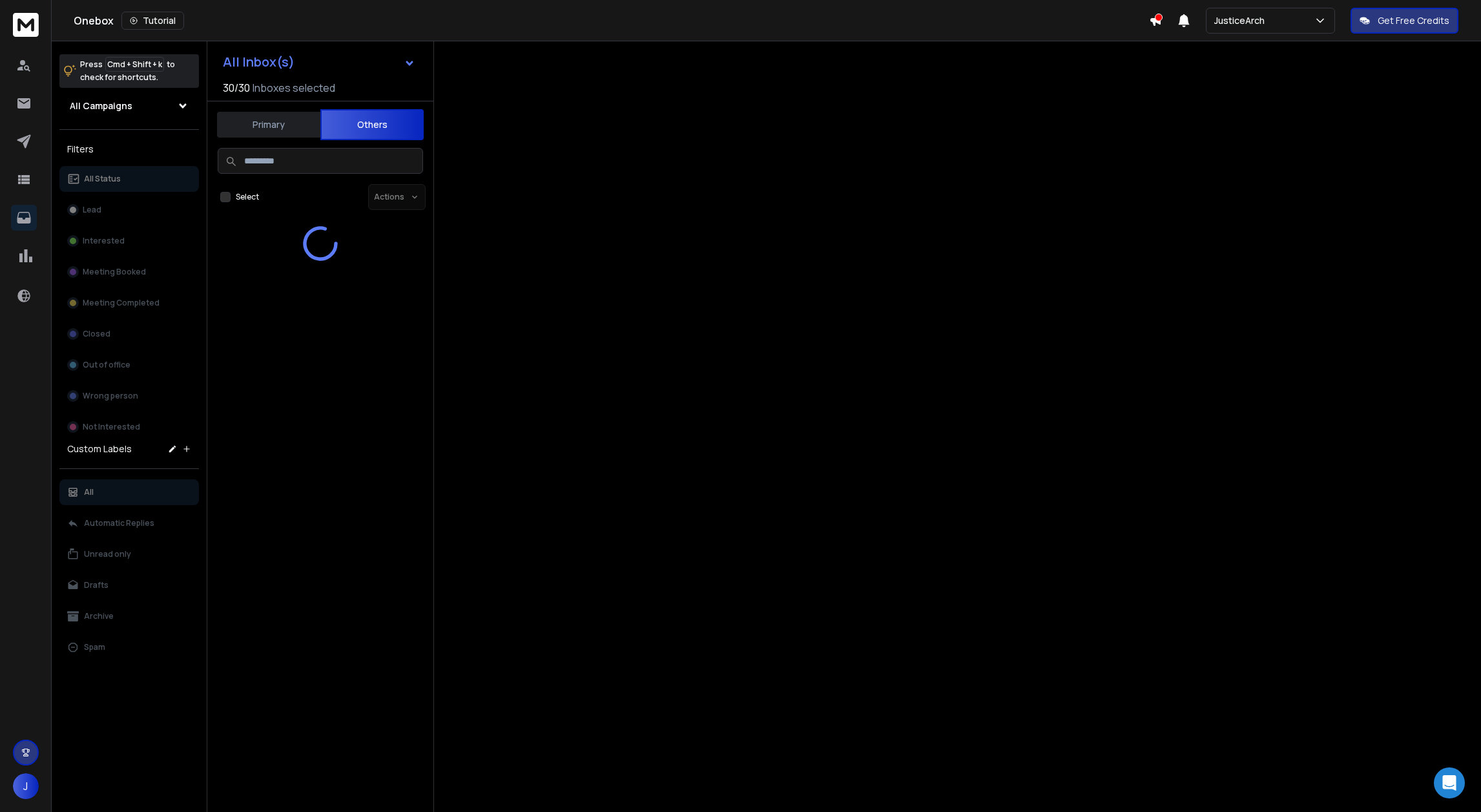
click at [405, 123] on button "Others" at bounding box center [372, 125] width 103 height 31
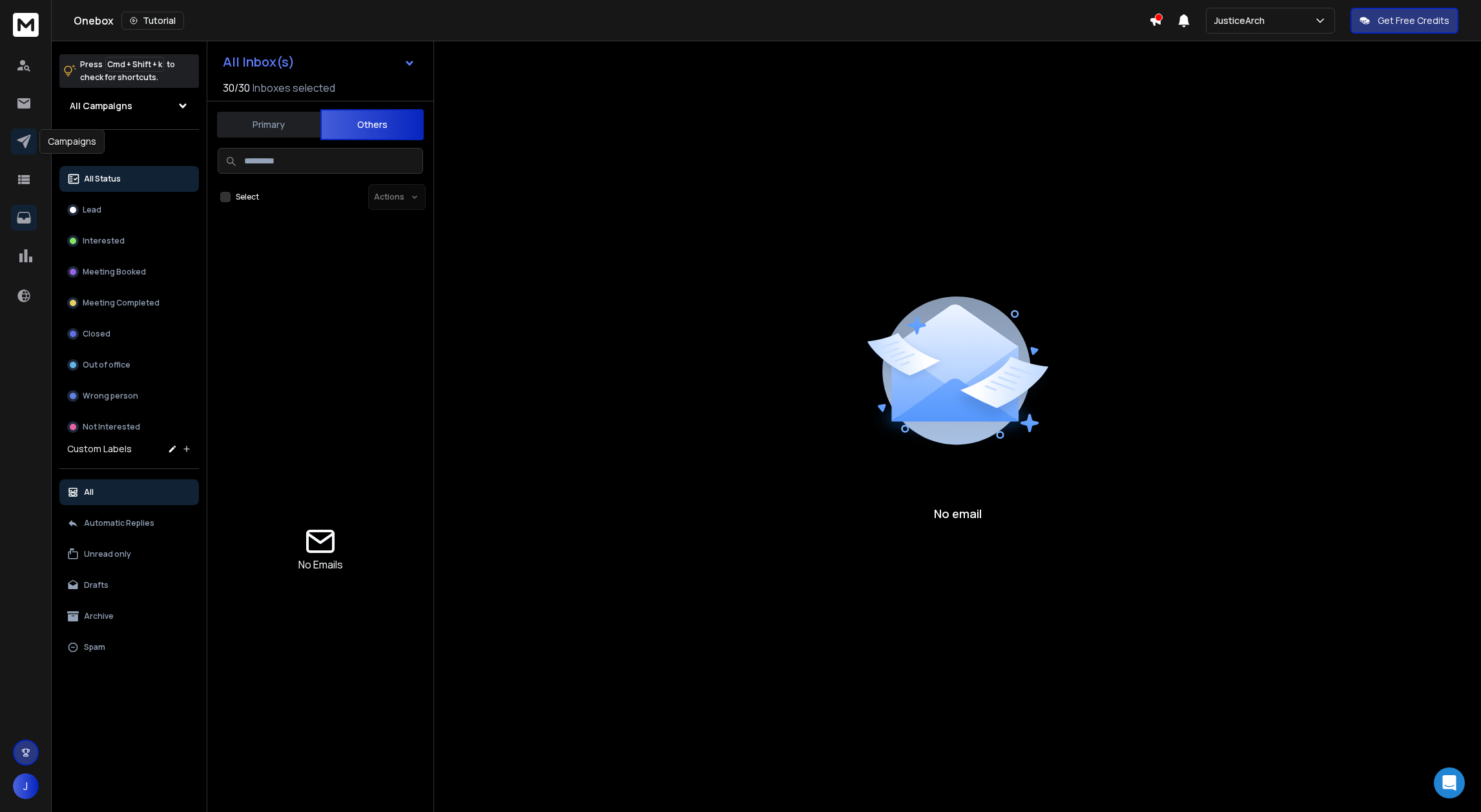
click at [26, 147] on icon at bounding box center [23, 141] width 16 height 16
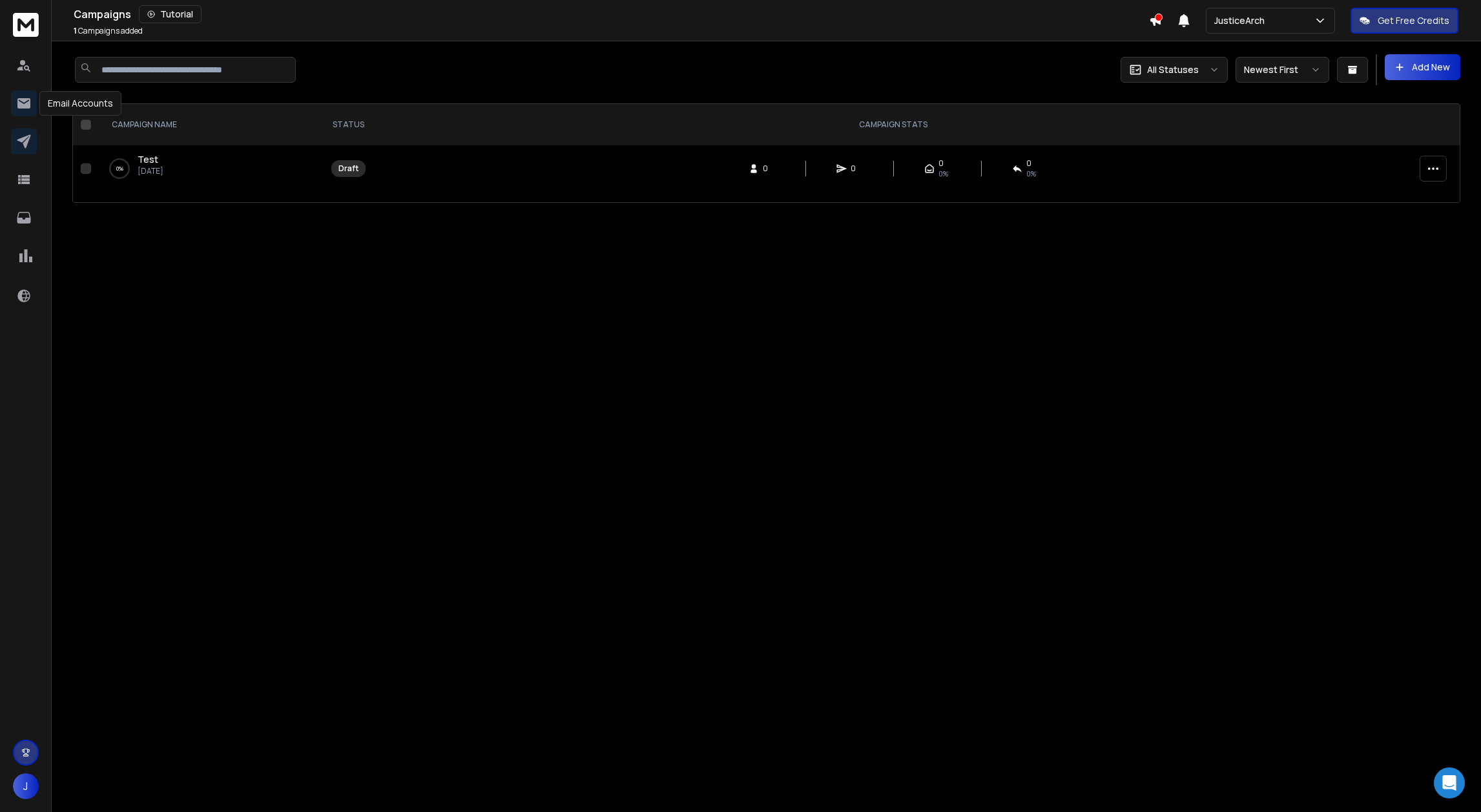
click at [22, 110] on icon at bounding box center [23, 103] width 16 height 16
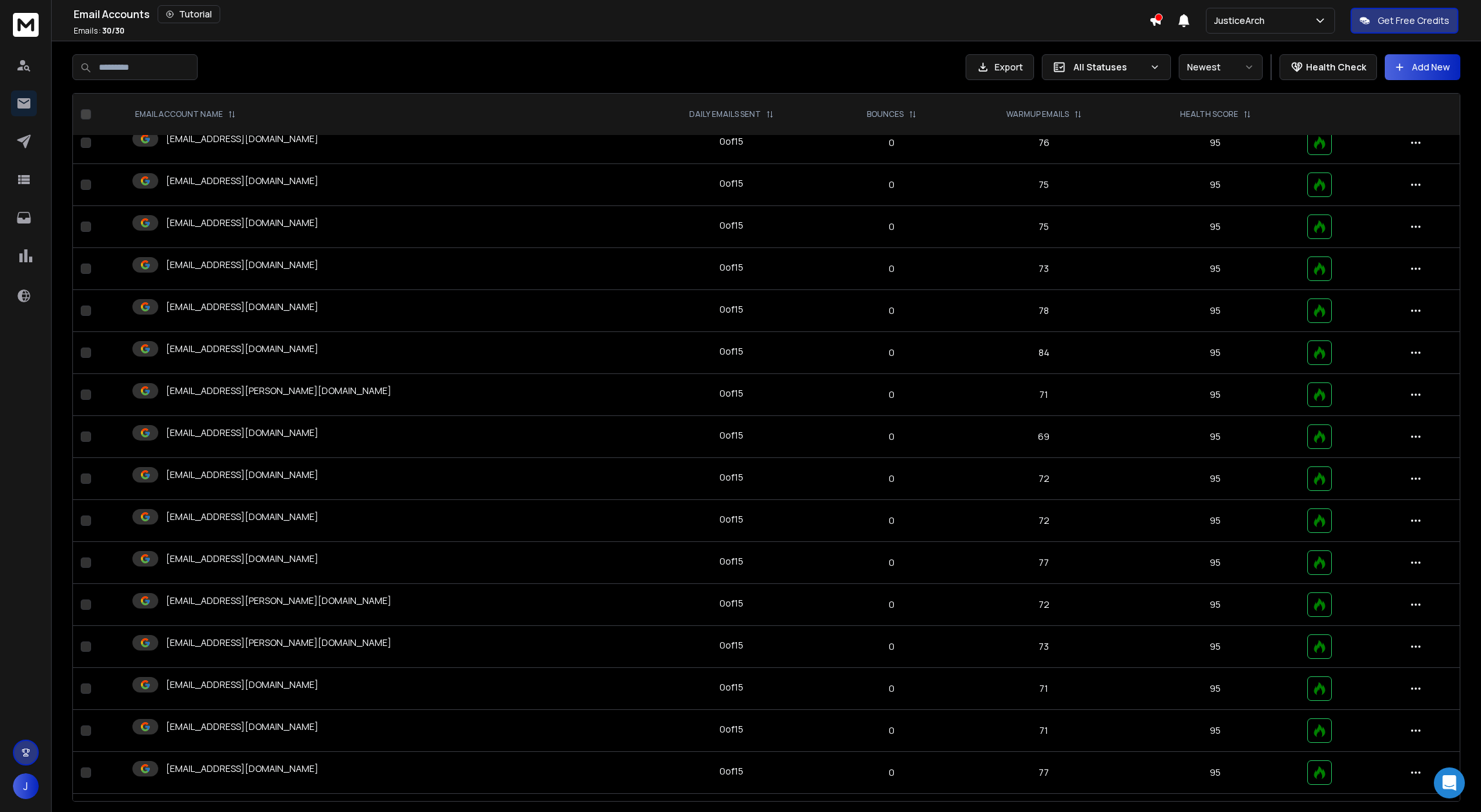
scroll to position [230, 0]
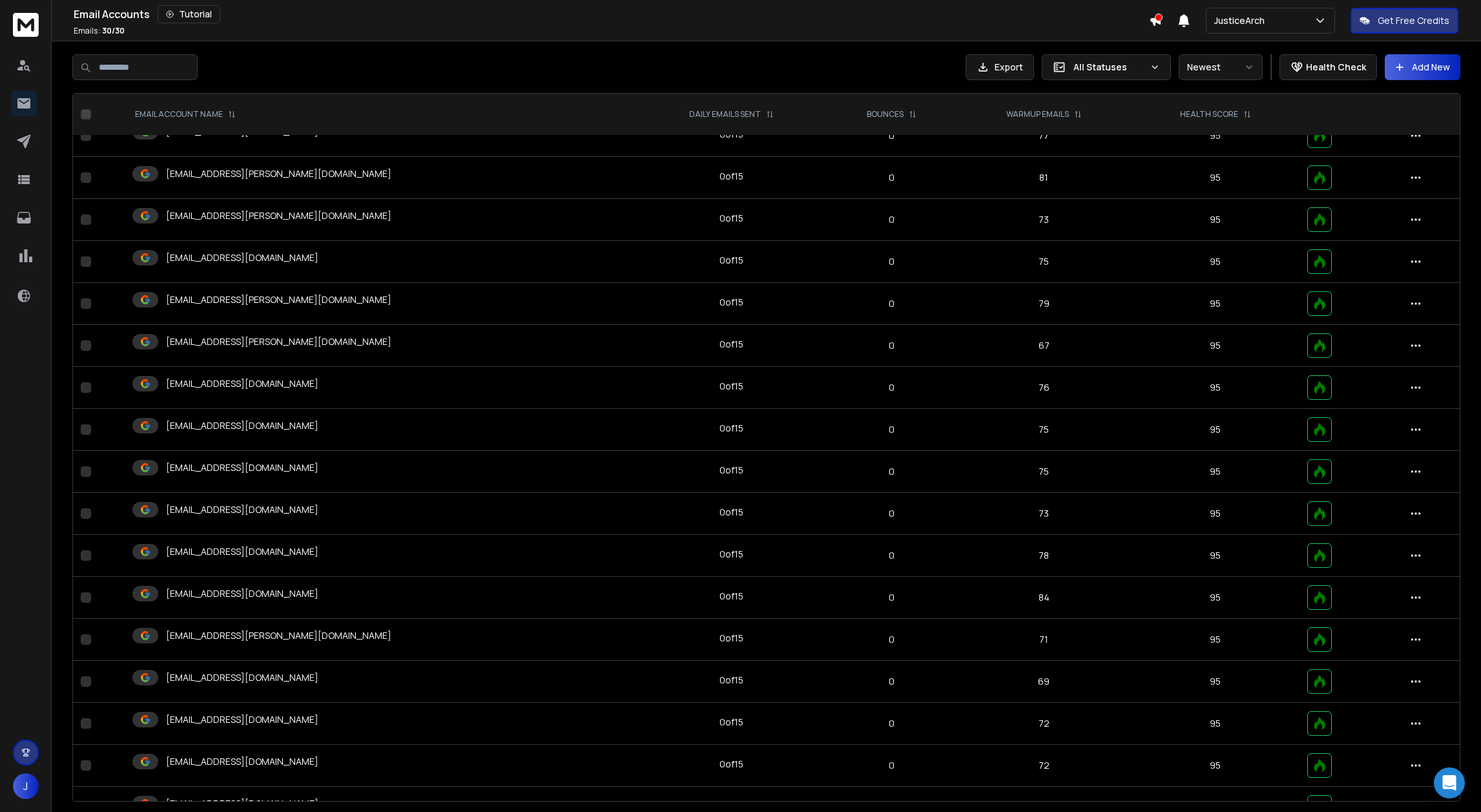
click at [635, 212] on td "0 of 15" at bounding box center [731, 215] width 192 height 34
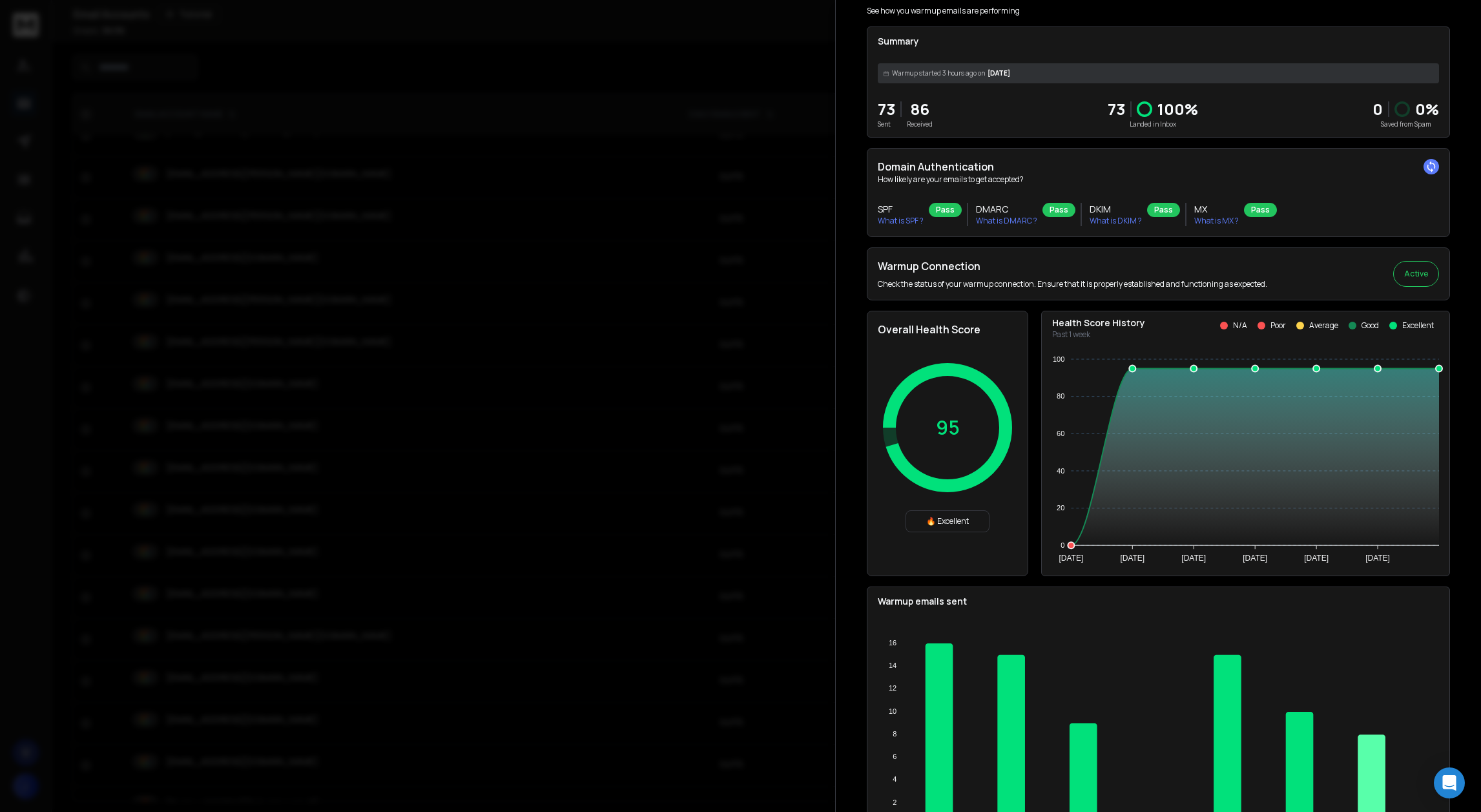
scroll to position [214, 0]
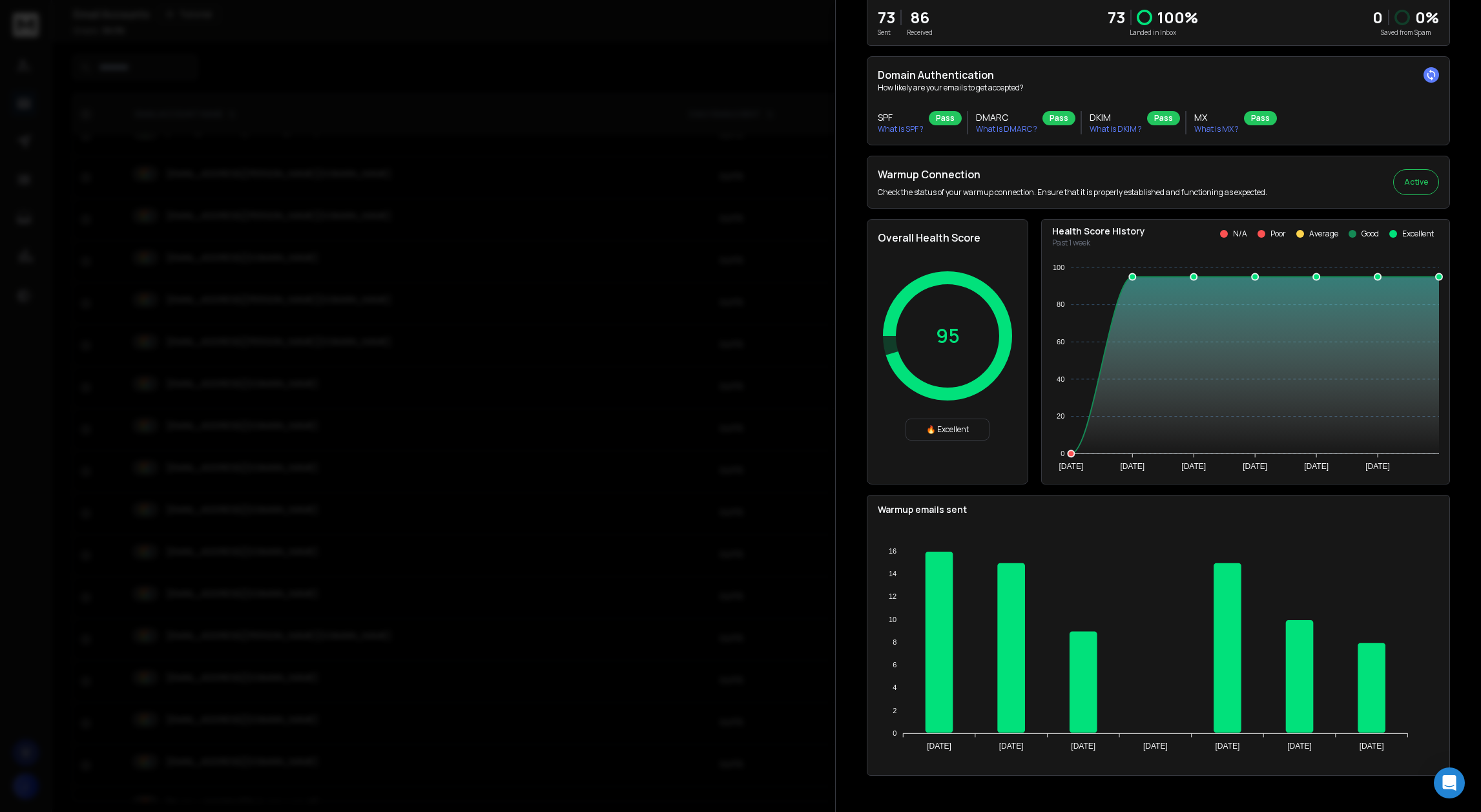
click at [662, 609] on div at bounding box center [740, 406] width 1481 height 812
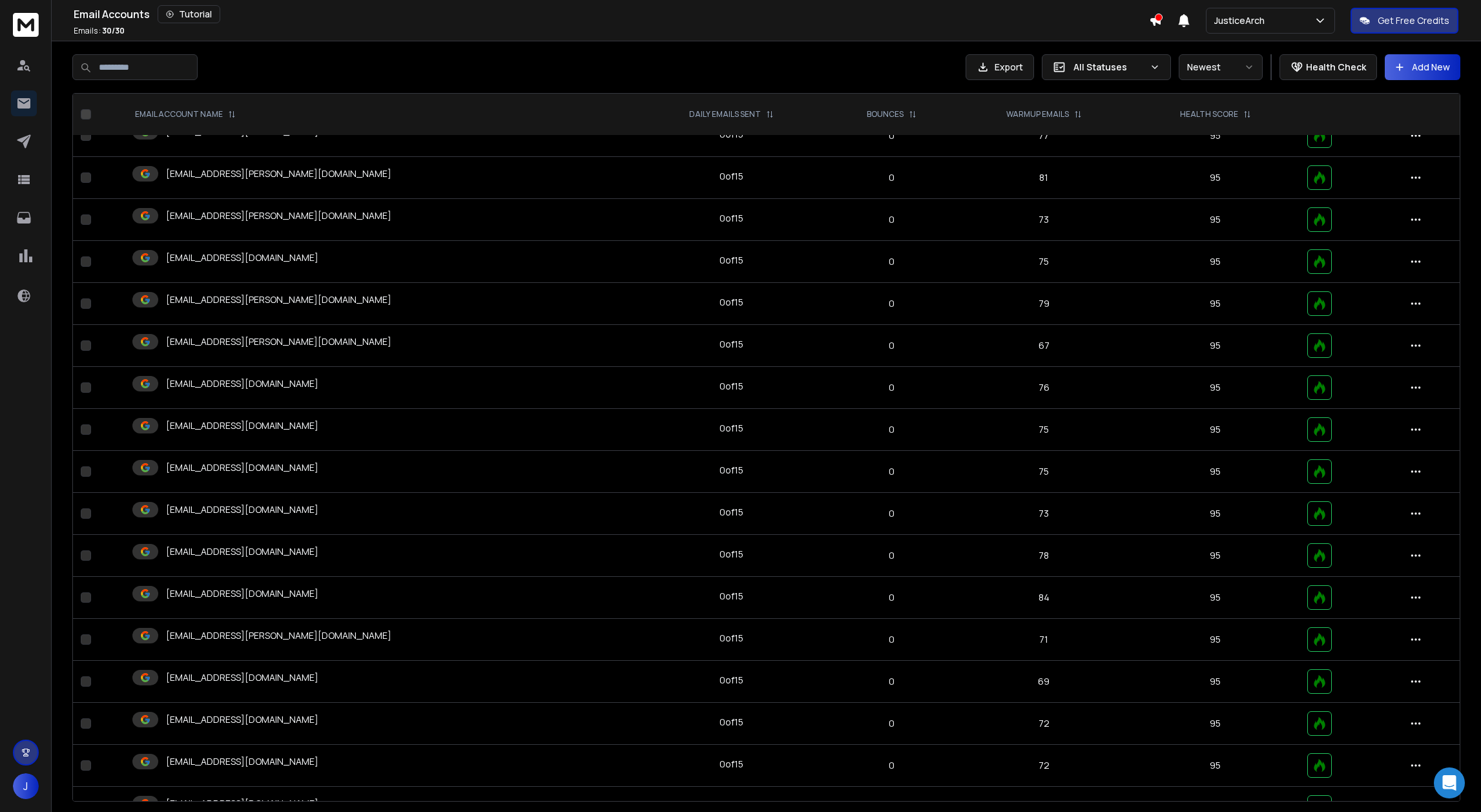
click at [635, 623] on td "0 of 15" at bounding box center [731, 635] width 192 height 34
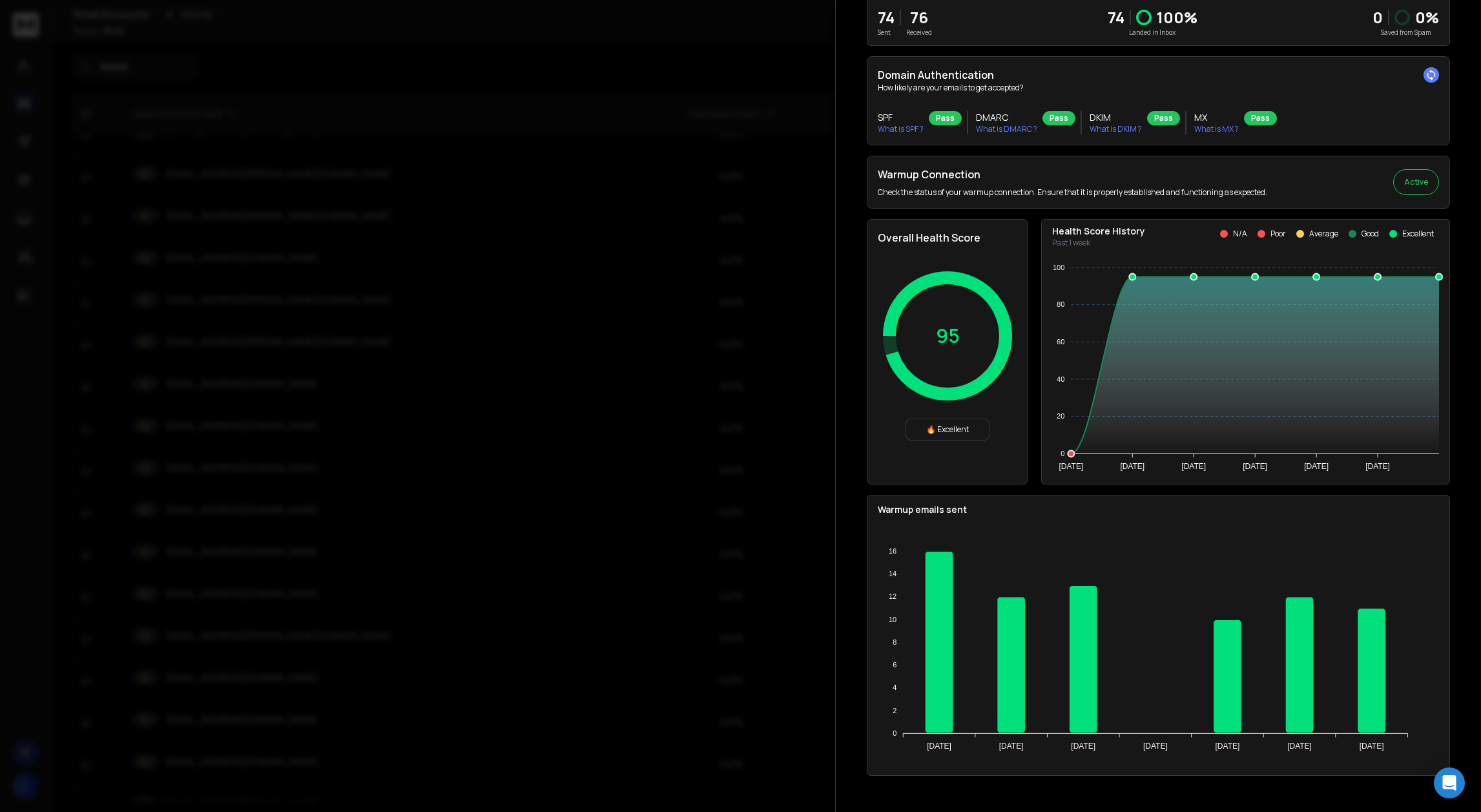
click at [709, 466] on div at bounding box center [740, 406] width 1481 height 812
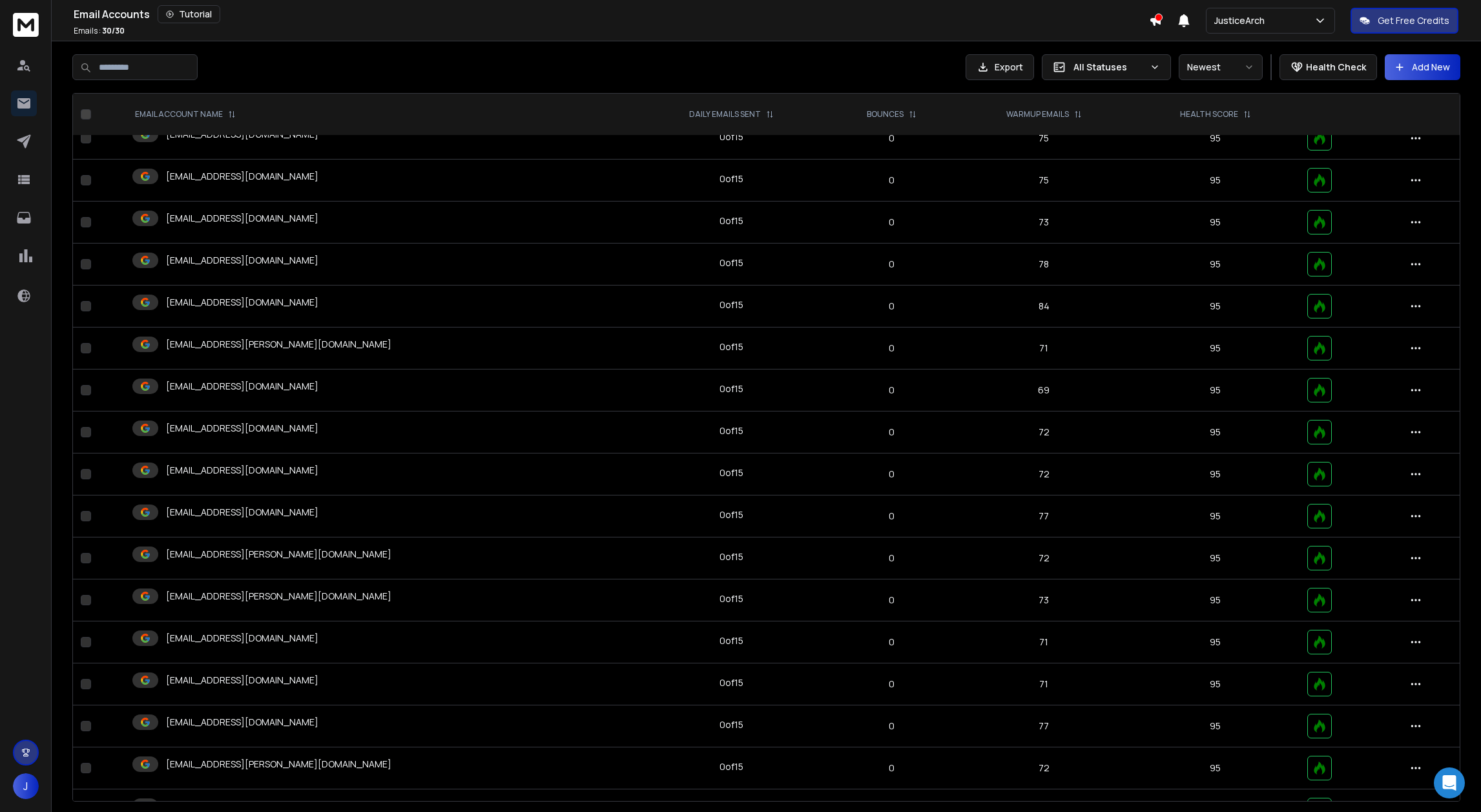
scroll to position [604, 0]
click at [483, 758] on div "nima.o@teamjusticearch.com" at bounding box center [379, 765] width 496 height 16
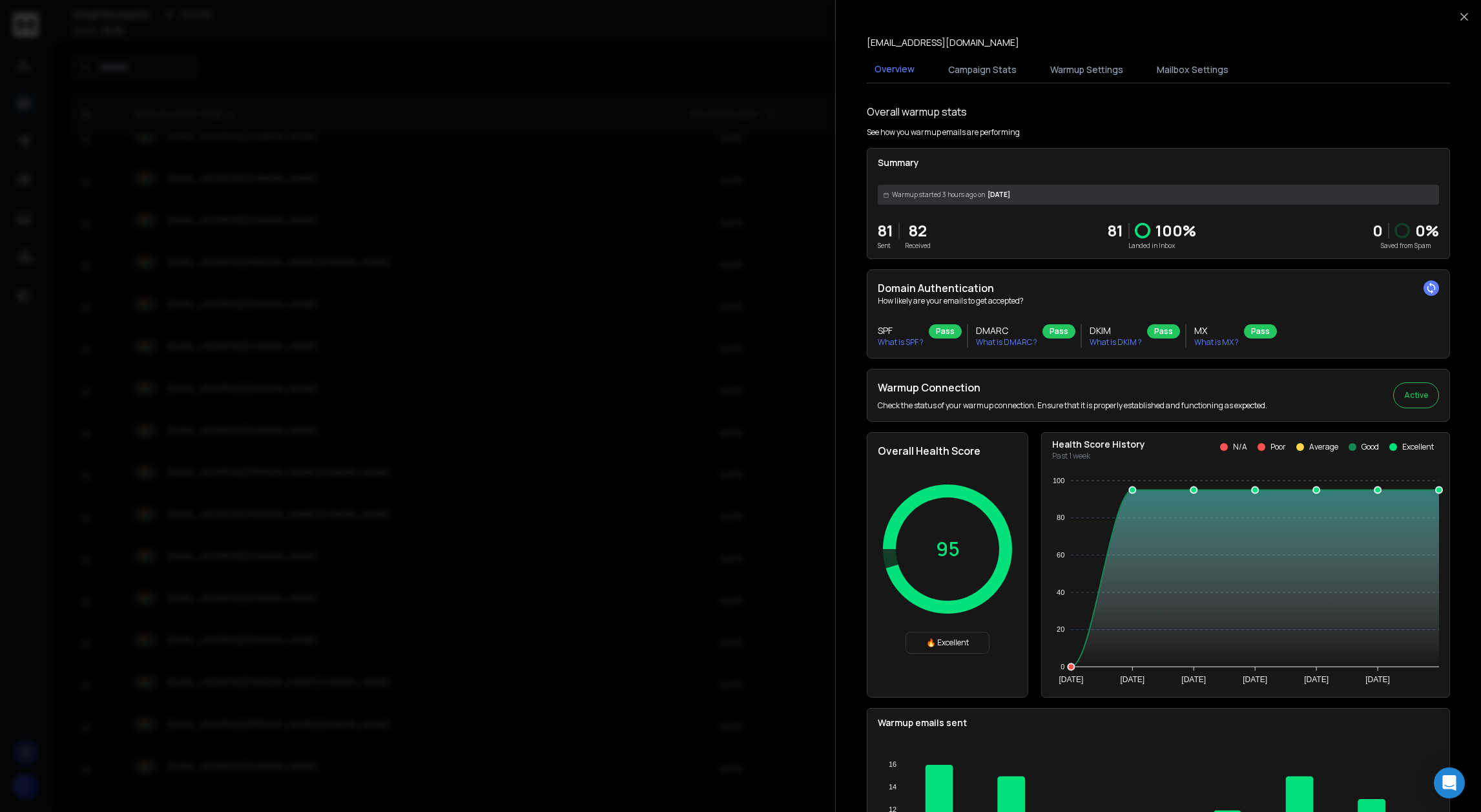
click at [599, 601] on div at bounding box center [740, 406] width 1481 height 812
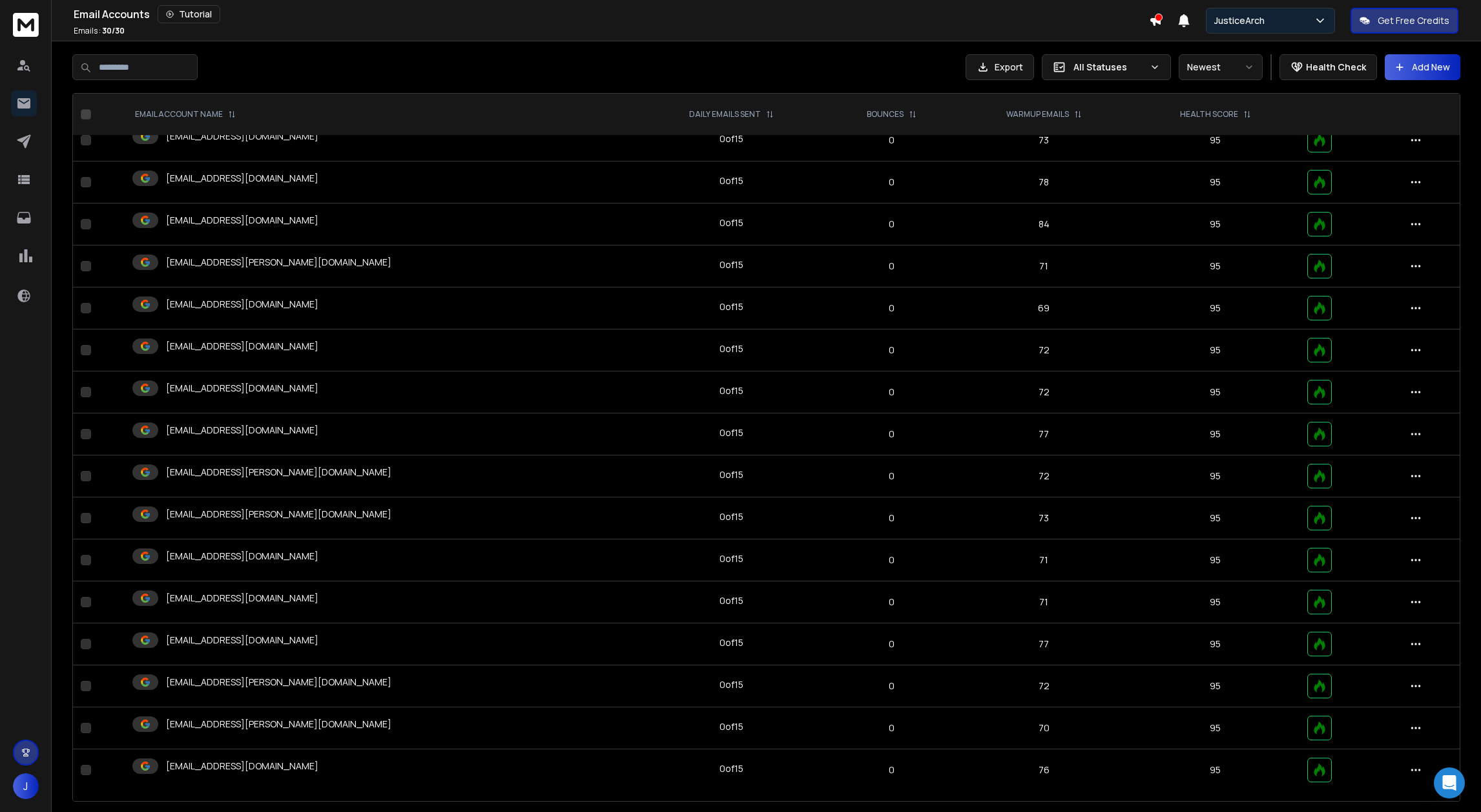
click at [1293, 20] on div "JusticeArch" at bounding box center [1270, 21] width 112 height 13
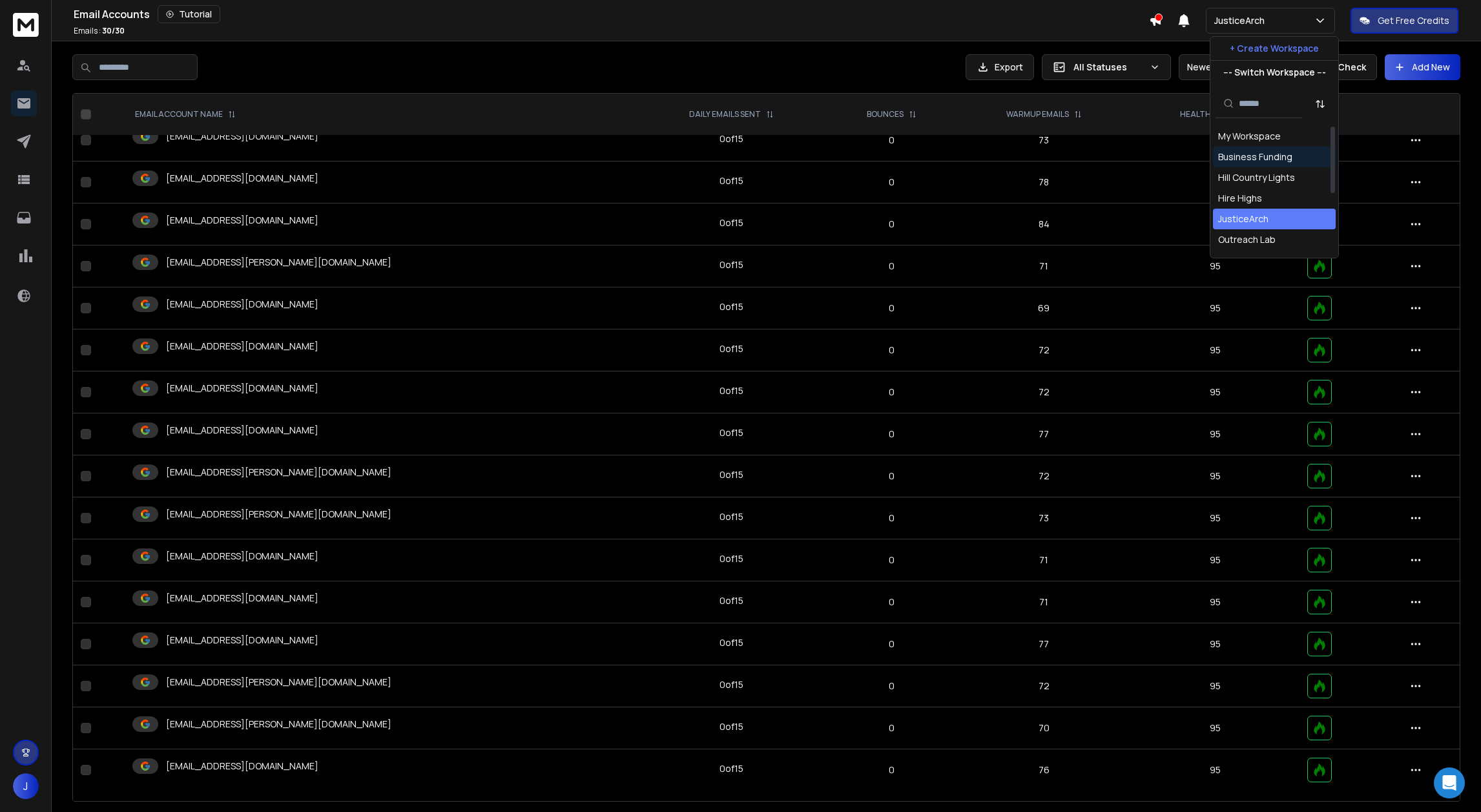
click at [1286, 163] on div "Business Funding" at bounding box center [1254, 157] width 74 height 13
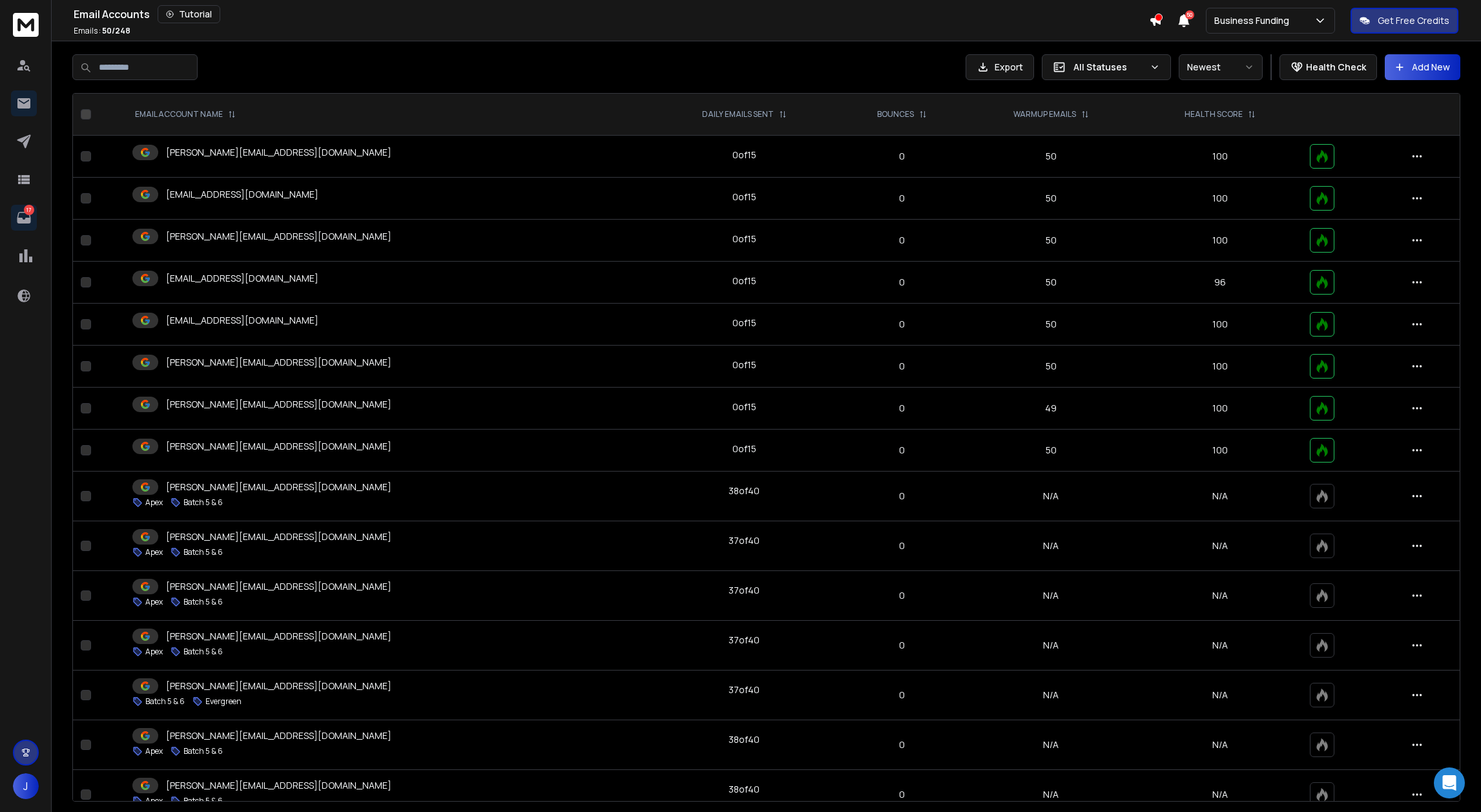
click at [35, 212] on link "17" at bounding box center [24, 218] width 26 height 26
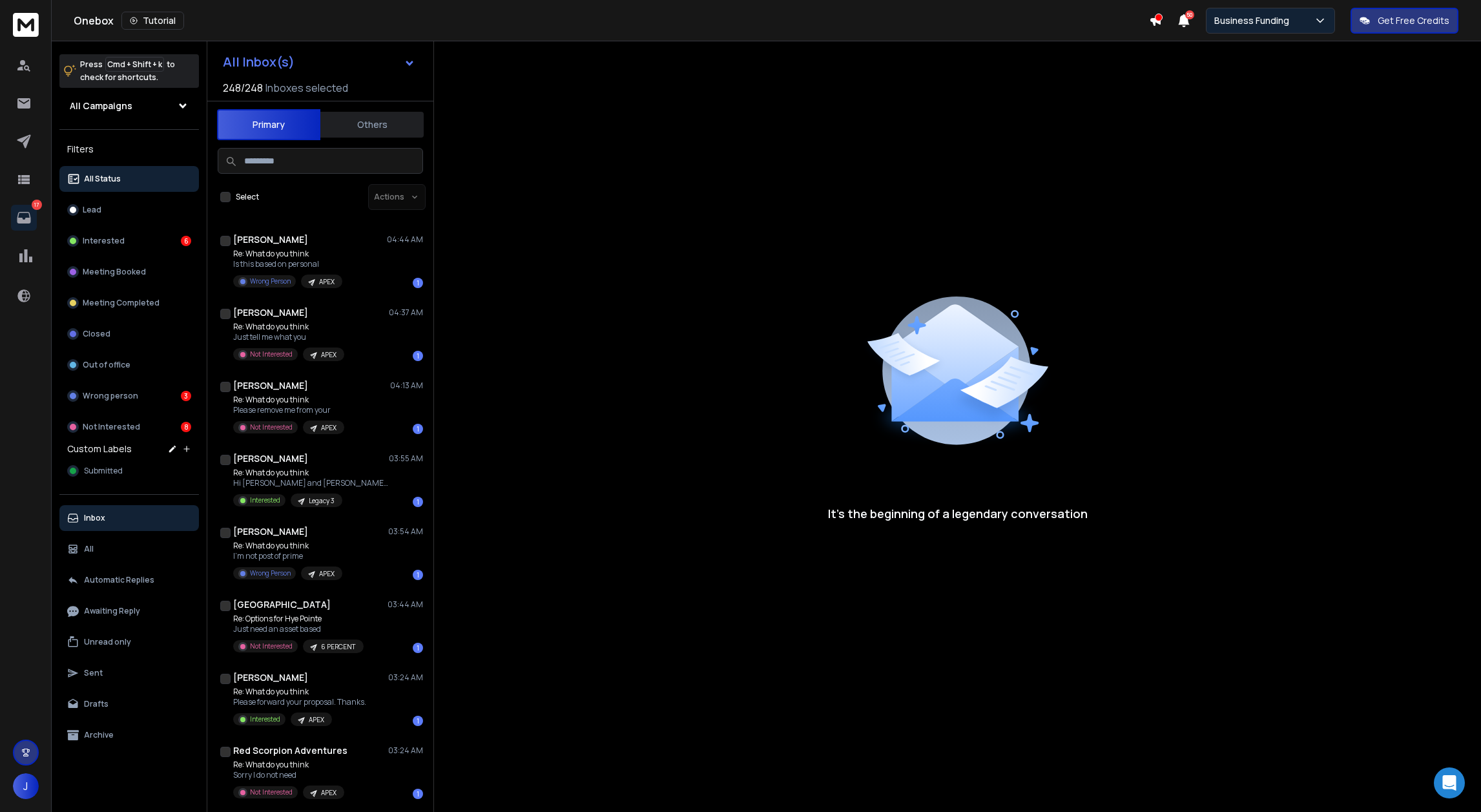
click at [1311, 26] on div "Business Funding" at bounding box center [1270, 21] width 112 height 13
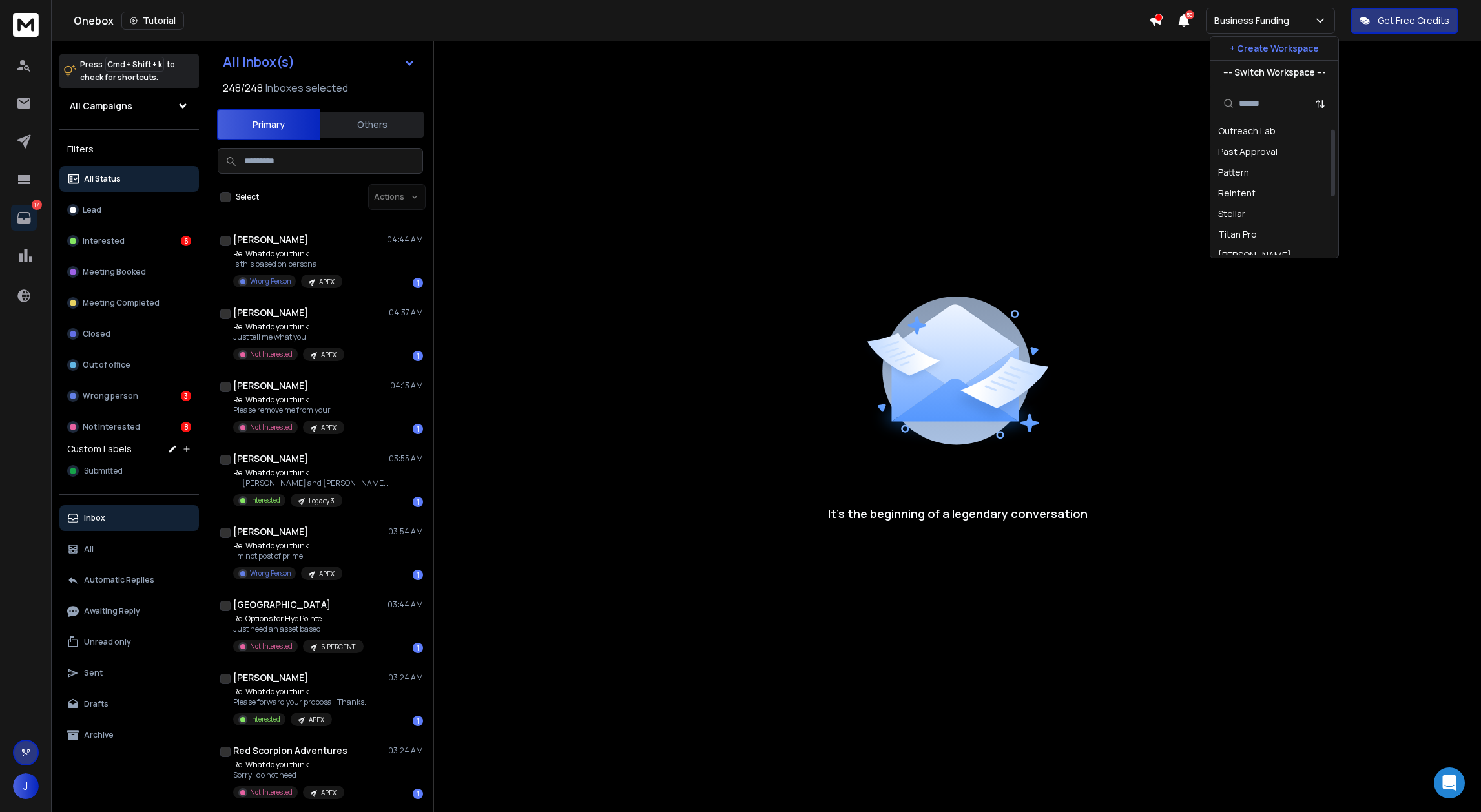
scroll to position [119, 0]
click at [1276, 246] on div "[PERSON_NAME]" at bounding box center [1274, 244] width 123 height 21
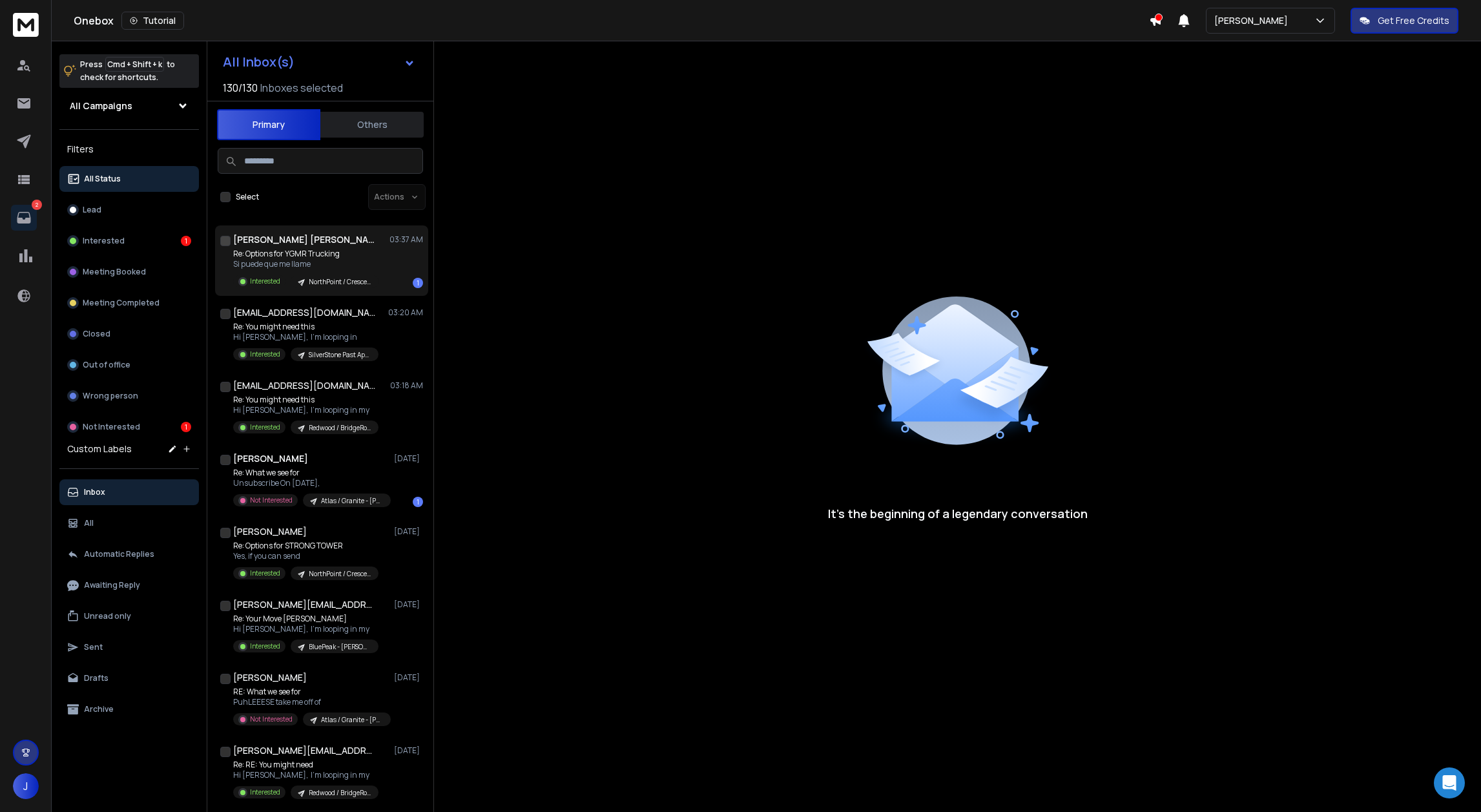
click at [381, 250] on div "Re: Options for YGMR Trucking Si puede que me llame Interested NorthPoint / Cre…" at bounding box center [328, 268] width 190 height 39
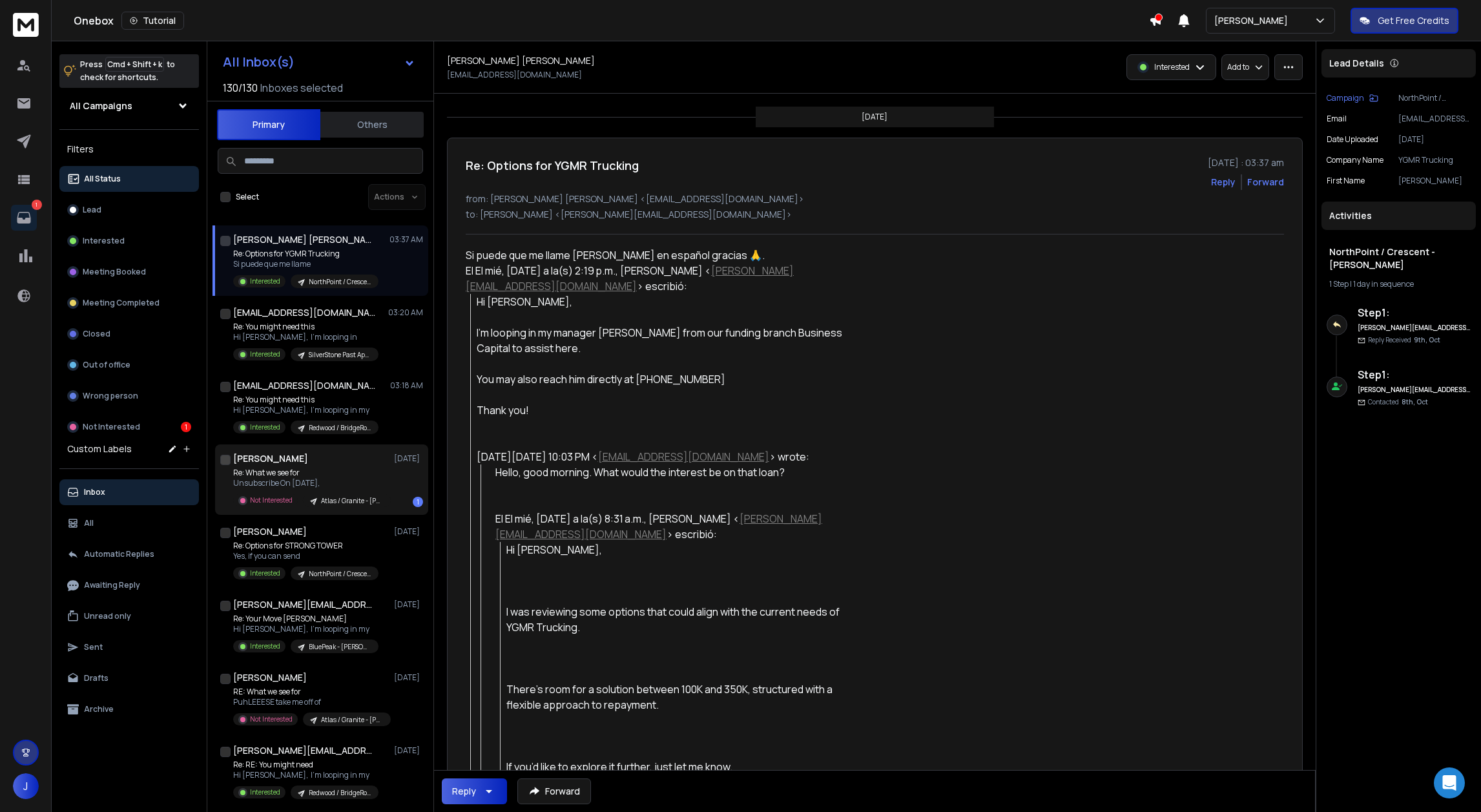
click at [398, 493] on div "Re: What we see for Unsubscribe On [DATE], Not Interested Atlas / Granite - [PE…" at bounding box center [328, 487] width 190 height 39
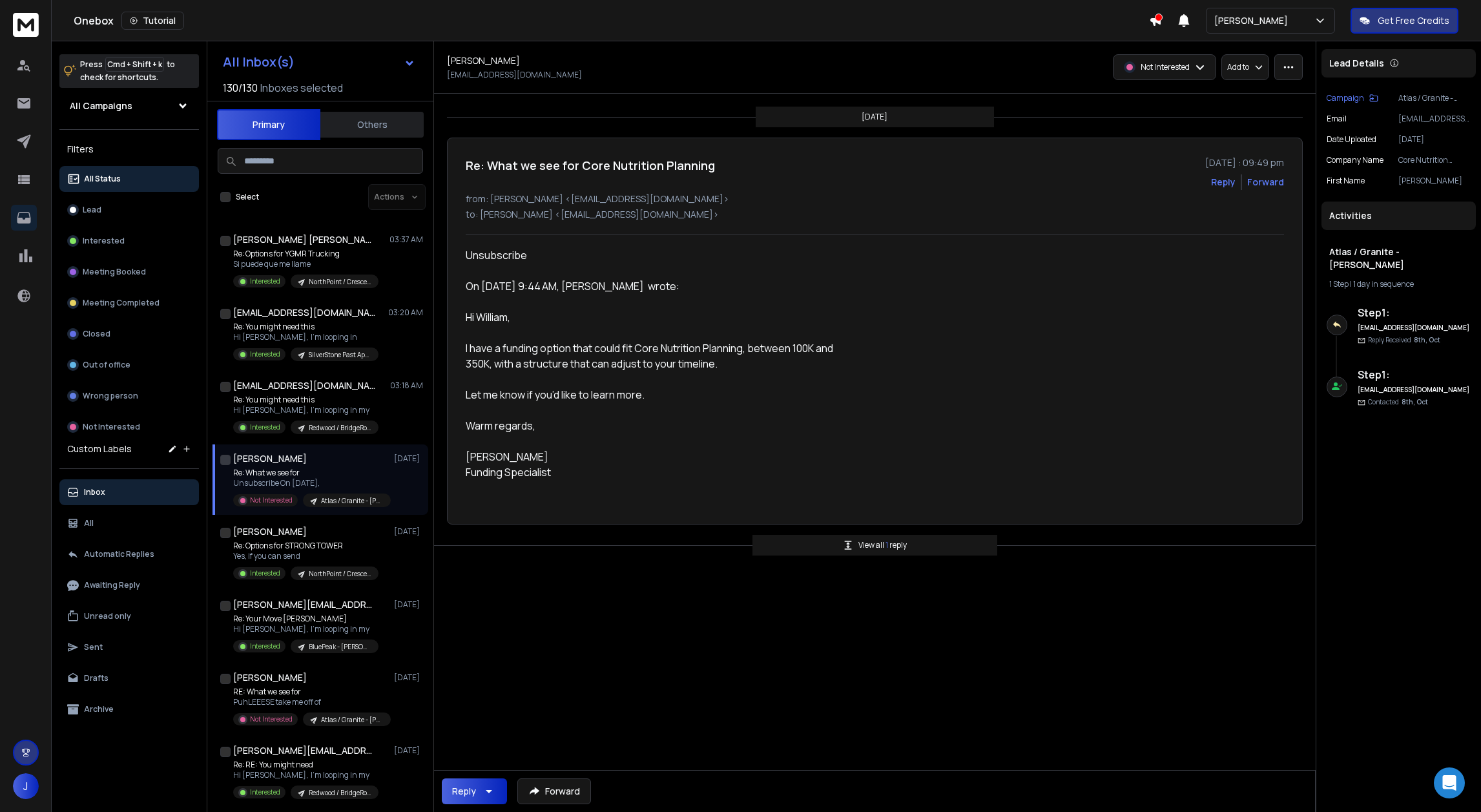
click at [39, 144] on div at bounding box center [26, 143] width 30 height 30
click at [36, 143] on link at bounding box center [24, 141] width 26 height 26
